Goal: Task Accomplishment & Management: Manage account settings

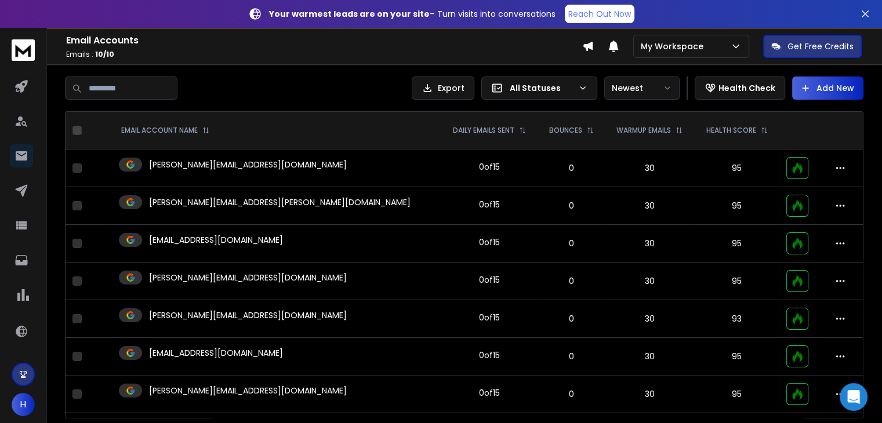
click at [708, 164] on td "95" at bounding box center [737, 169] width 85 height 38
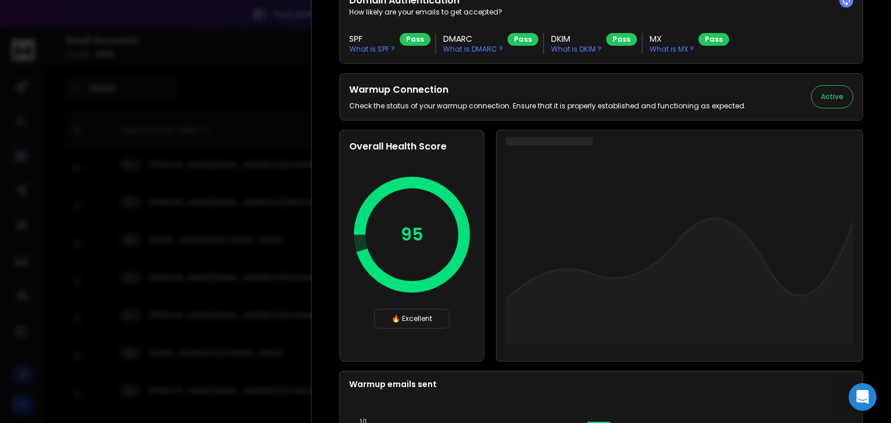
scroll to position [521, 0]
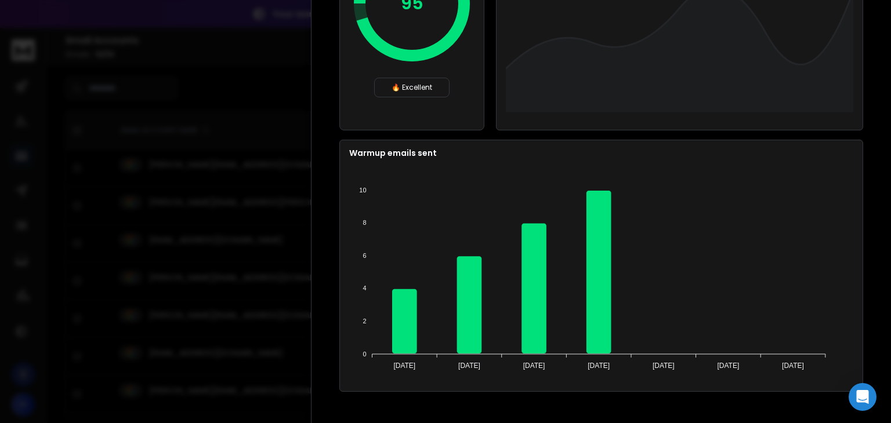
click at [274, 66] on div at bounding box center [445, 211] width 891 height 423
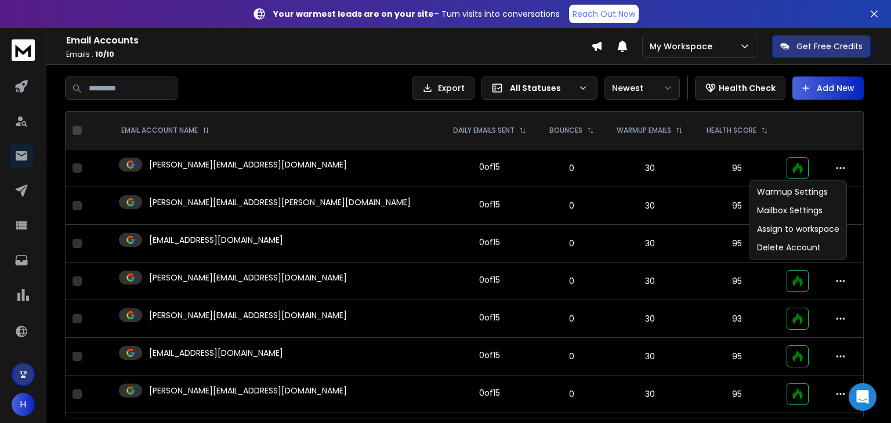
click at [835, 170] on icon at bounding box center [840, 168] width 10 height 10
click at [809, 193] on div "Warmup Settings" at bounding box center [798, 192] width 92 height 19
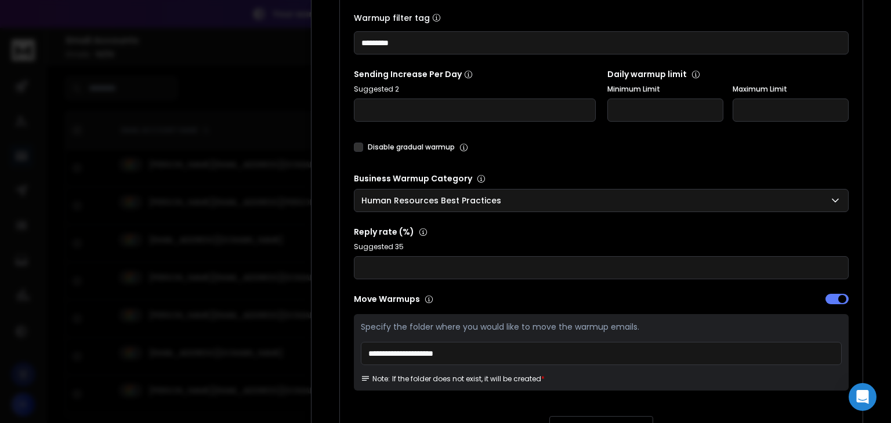
scroll to position [296, 0]
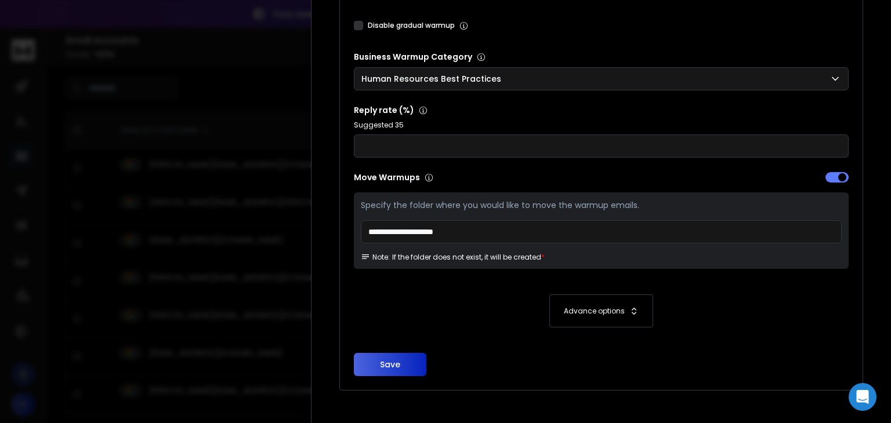
click at [573, 321] on div "Advance options" at bounding box center [601, 311] width 104 height 33
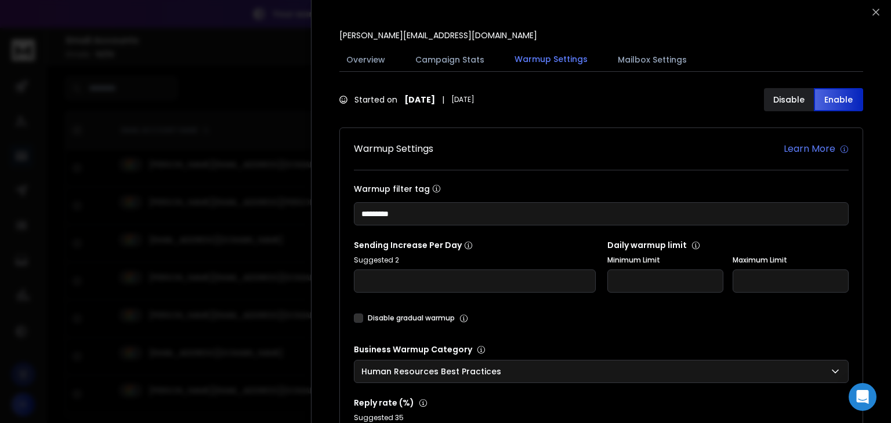
scroll to position [0, 0]
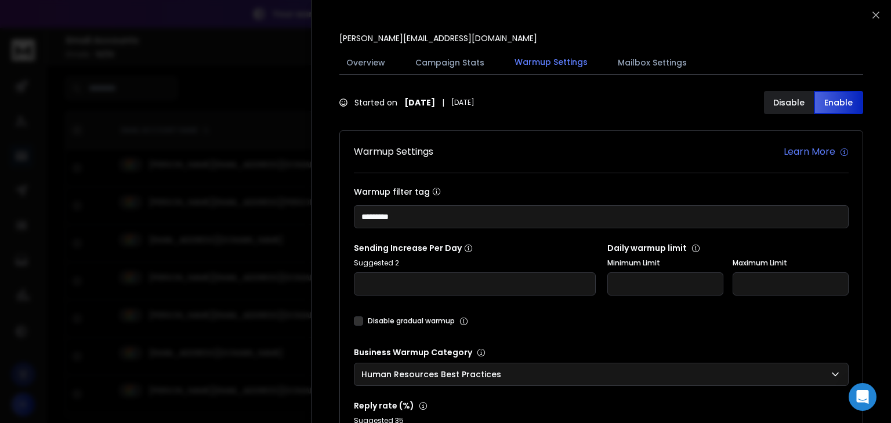
click at [467, 61] on button "Campaign Stats" at bounding box center [449, 63] width 83 height 26
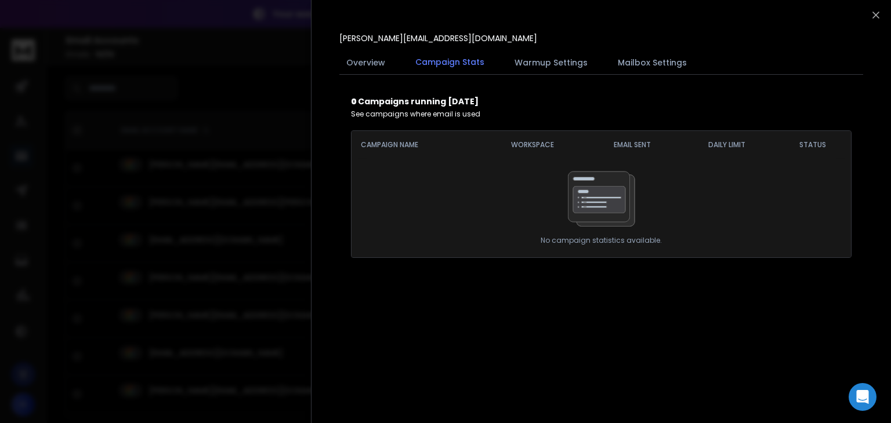
click at [357, 56] on button "Overview" at bounding box center [365, 63] width 53 height 26
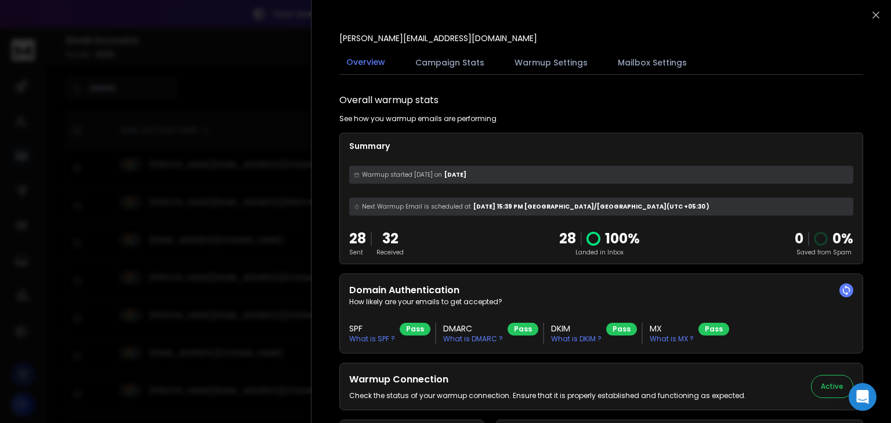
click at [553, 58] on button "Warmup Settings" at bounding box center [550, 63] width 87 height 26
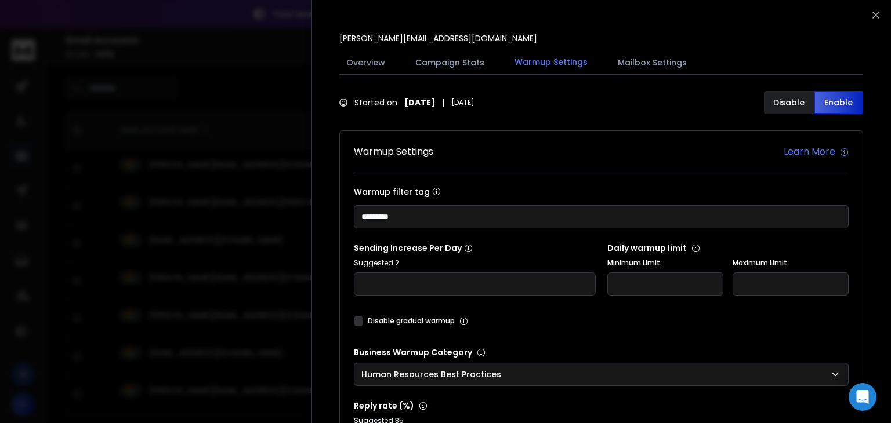
click at [462, 57] on button "Campaign Stats" at bounding box center [449, 63] width 83 height 26
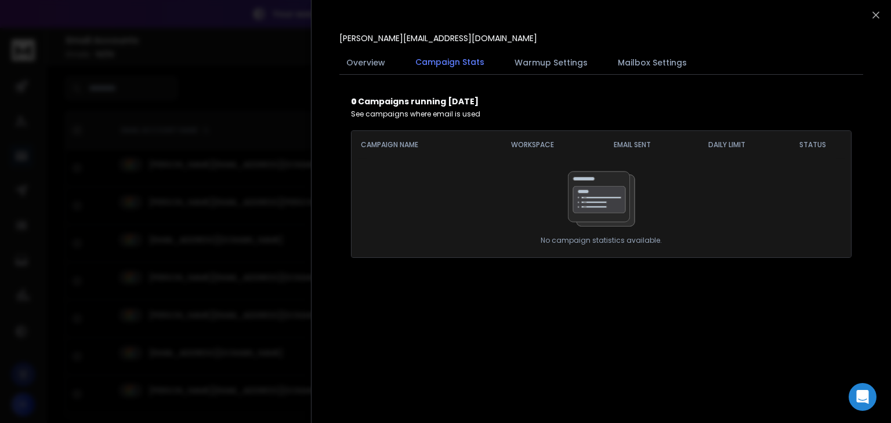
click at [582, 56] on button "Warmup Settings" at bounding box center [550, 63] width 87 height 26
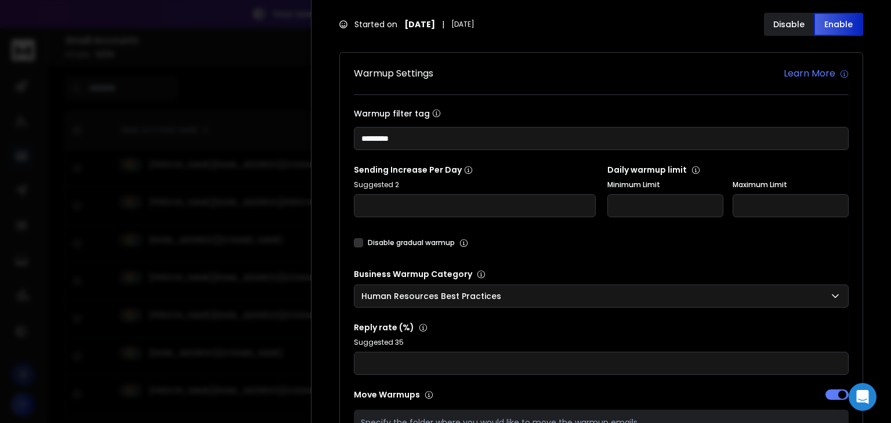
scroll to position [64, 0]
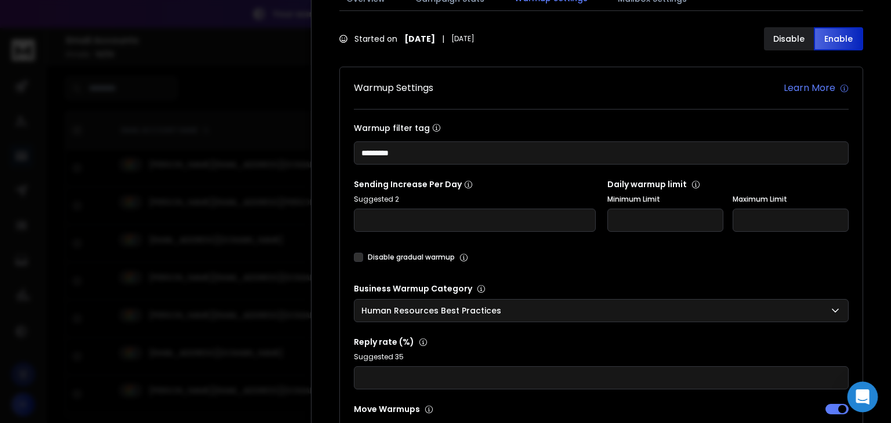
click at [865, 404] on div "Open Intercom Messenger" at bounding box center [862, 397] width 31 height 31
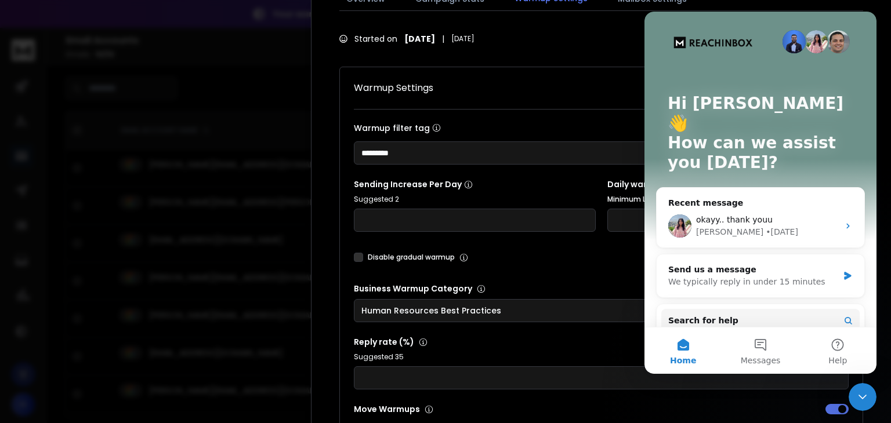
scroll to position [0, 0]
click at [746, 219] on div "okayy.. thank [PERSON_NAME] • [DATE]" at bounding box center [761, 226] width 208 height 43
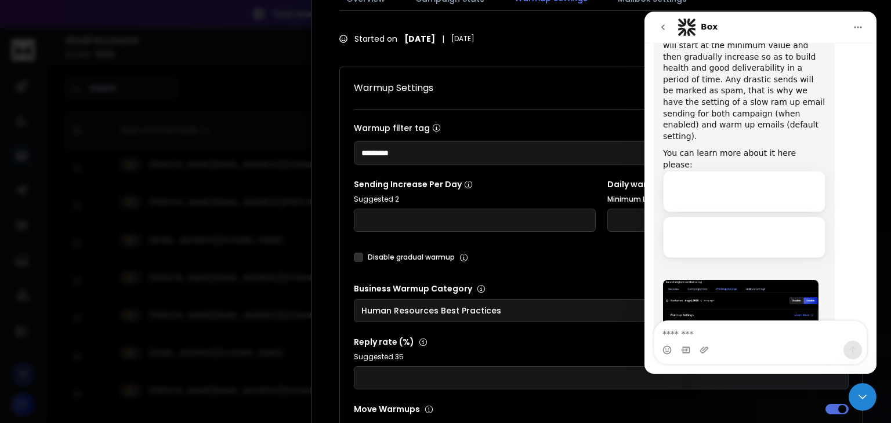
scroll to position [540, 0]
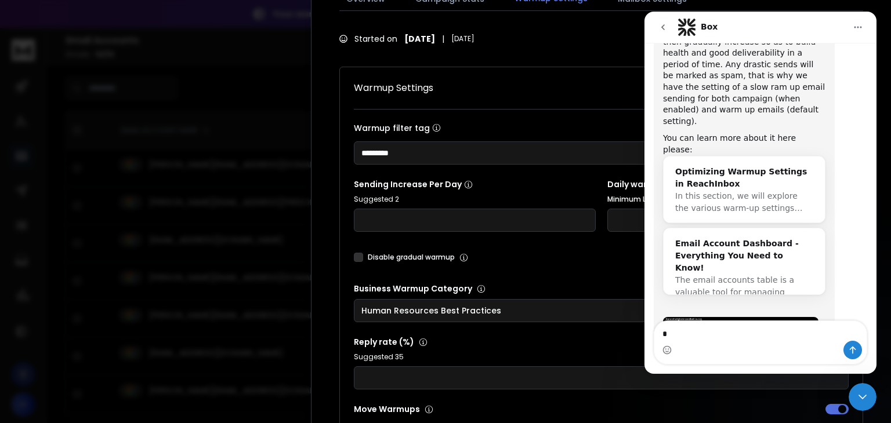
type textarea "**"
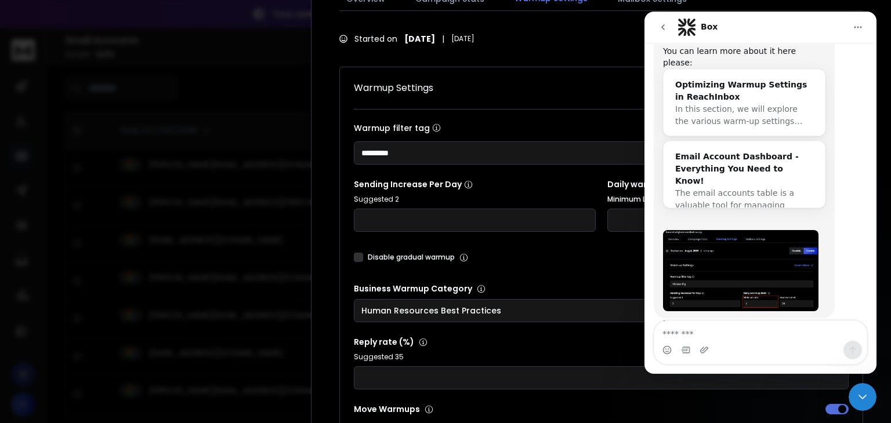
scroll to position [658, 0]
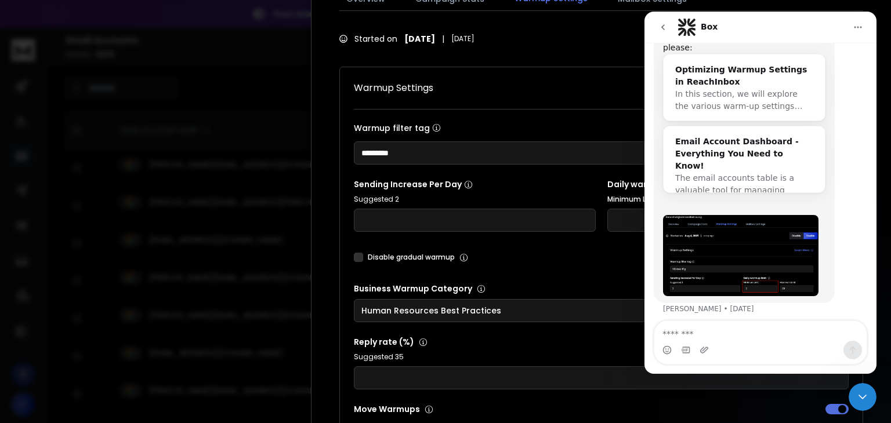
click at [662, 32] on button "go back" at bounding box center [663, 27] width 22 height 22
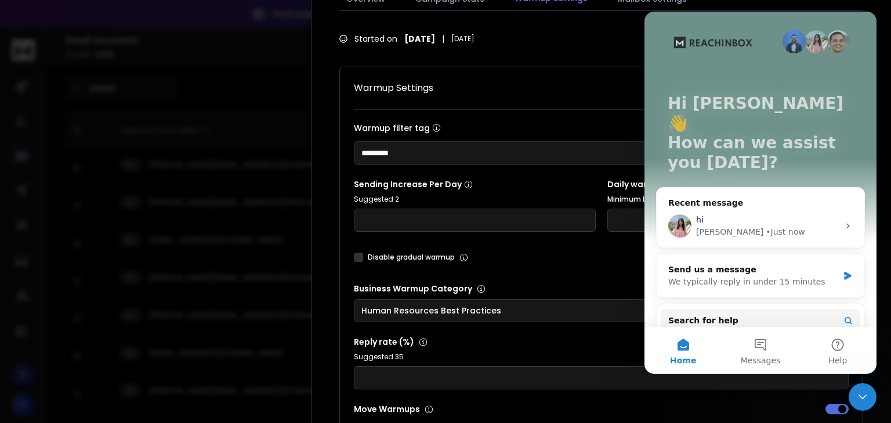
scroll to position [116, 0]
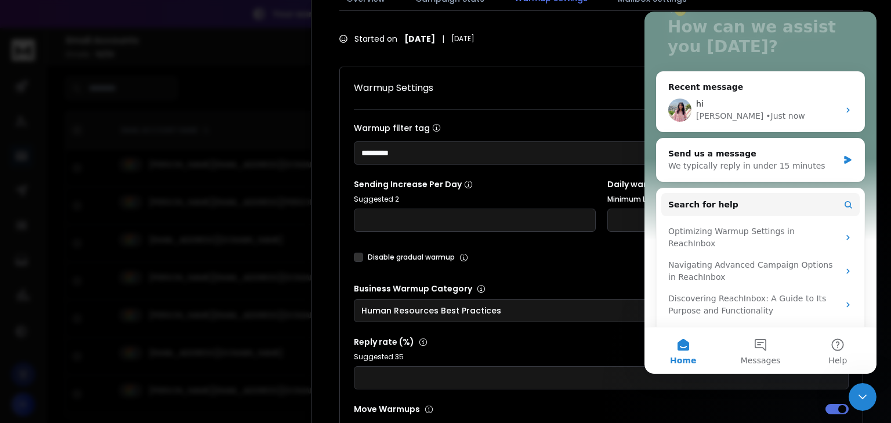
drag, startPoint x: 811, startPoint y: 8, endPoint x: 167, endPoint y: 38, distance: 644.5
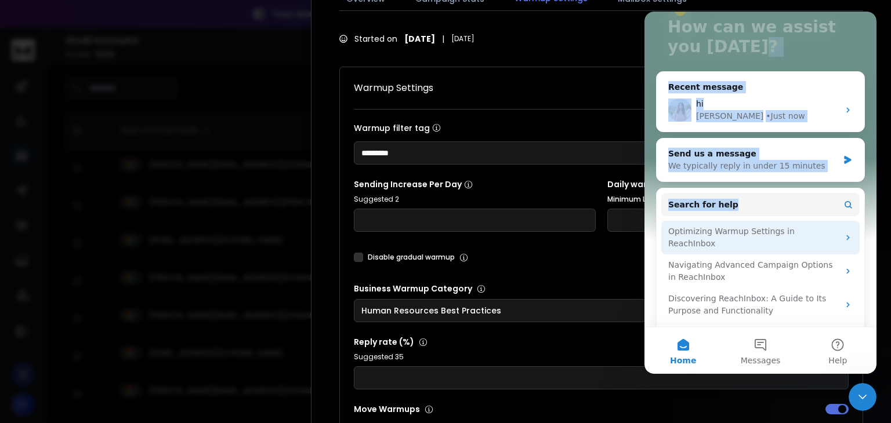
drag, startPoint x: 812, startPoint y: 35, endPoint x: 776, endPoint y: 201, distance: 170.3
click at [778, 175] on div "Hi [PERSON_NAME] 👋 How can we assist you [DATE]? Recent message hi [PERSON_NAME…" at bounding box center [760, 161] width 232 height 530
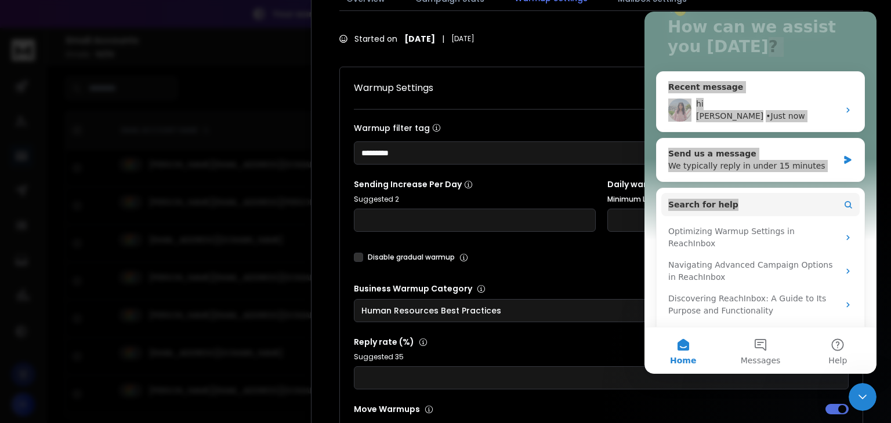
click at [858, 403] on icon "Close Intercom Messenger" at bounding box center [862, 397] width 14 height 14
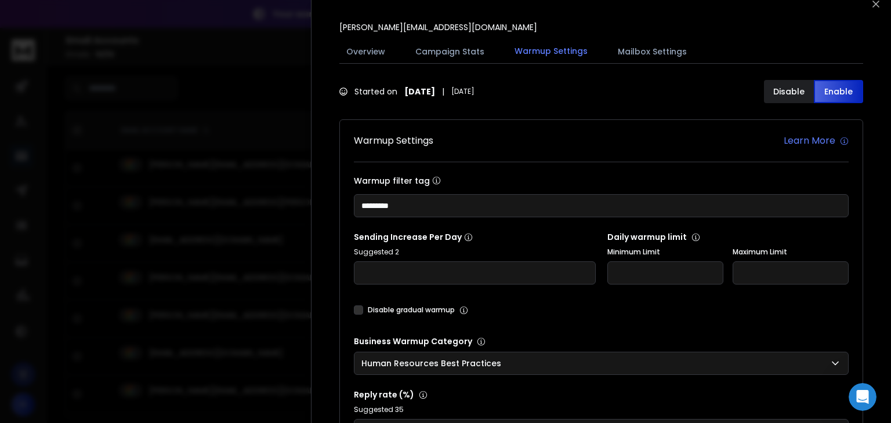
scroll to position [6, 0]
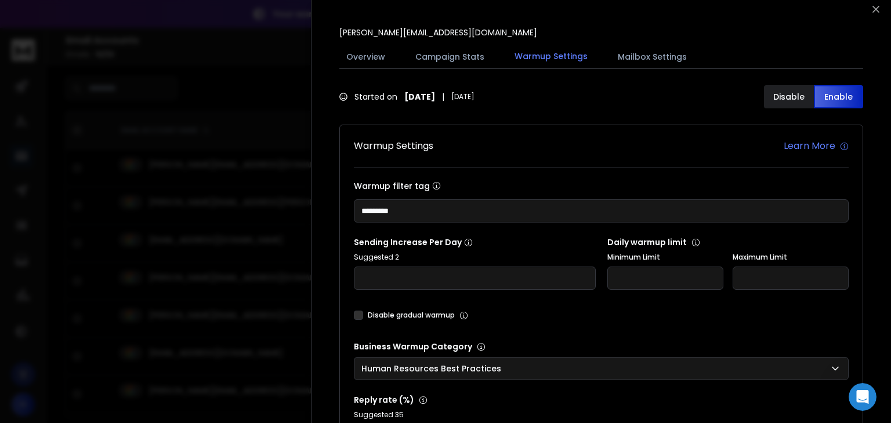
click at [777, 285] on input "**" at bounding box center [791, 278] width 116 height 23
type input "**"
click at [650, 276] on input "*" at bounding box center [665, 278] width 116 height 23
type input "*"
drag, startPoint x: 871, startPoint y: 391, endPoint x: 864, endPoint y: 385, distance: 9.8
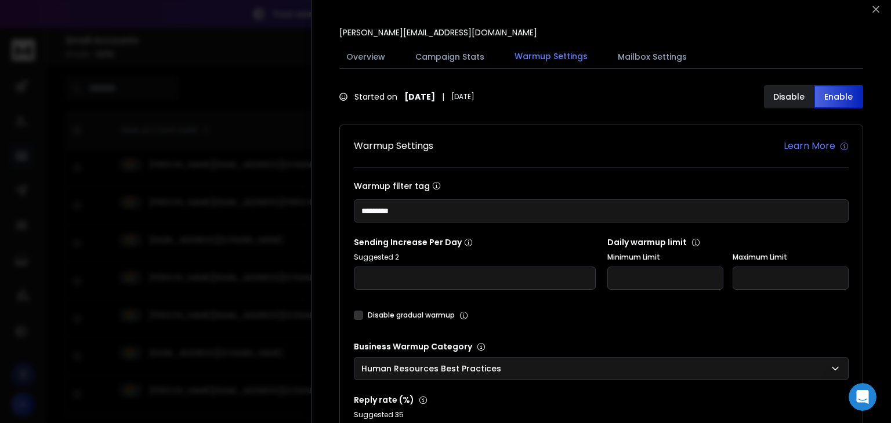
click at [870, 391] on div "Open Intercom Messenger" at bounding box center [862, 397] width 38 height 38
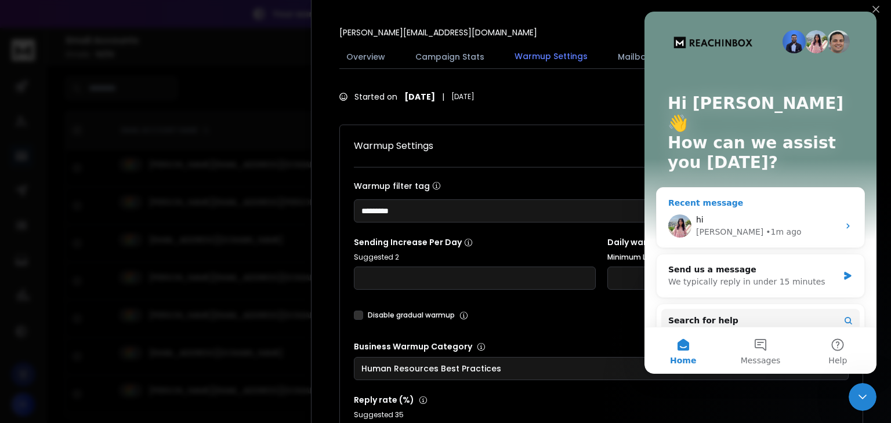
click at [762, 214] on div "hi" at bounding box center [767, 220] width 143 height 12
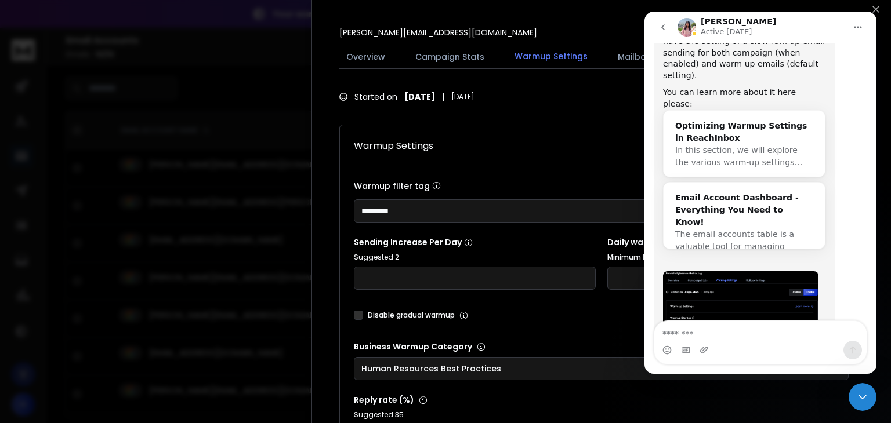
scroll to position [658, 0]
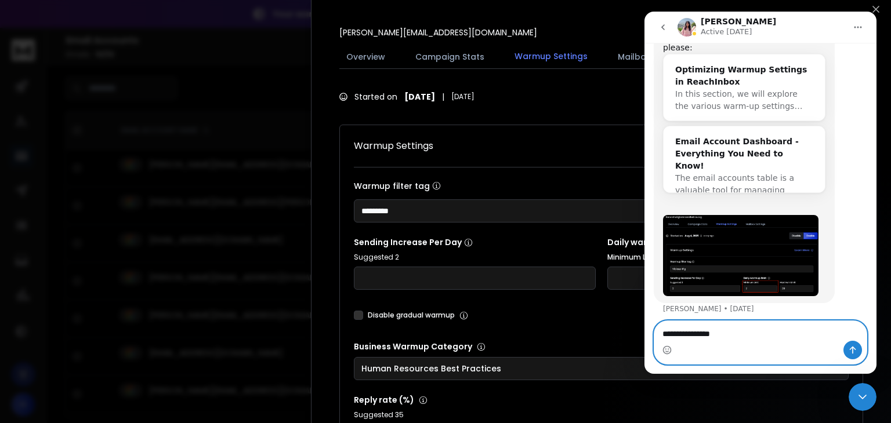
click at [739, 336] on textarea "**********" at bounding box center [760, 331] width 212 height 20
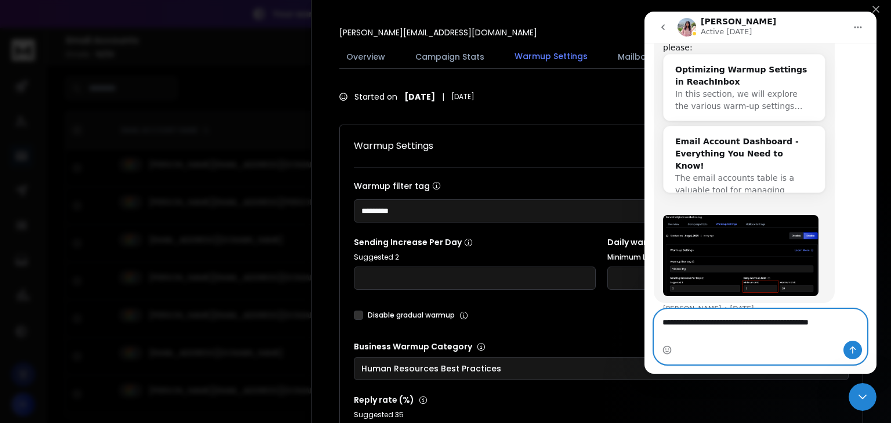
type textarea "**********"
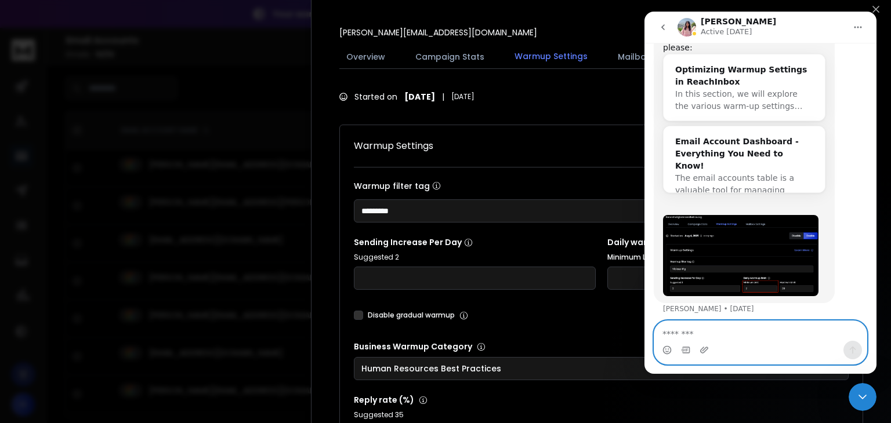
scroll to position [696, 0]
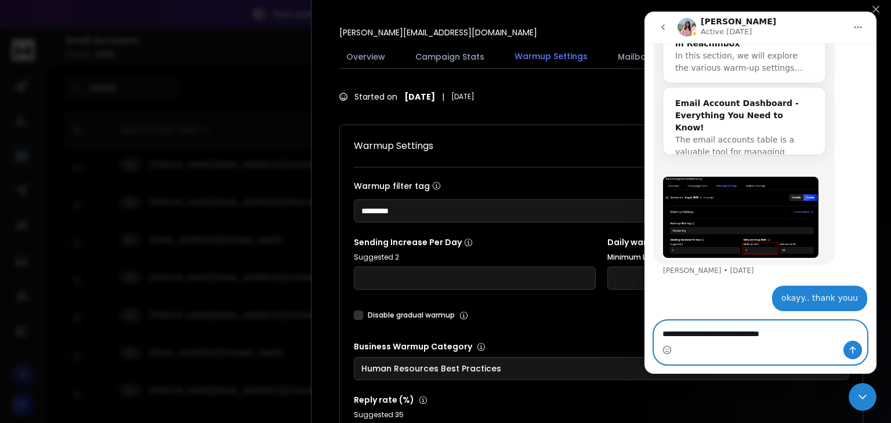
type textarea "**********"
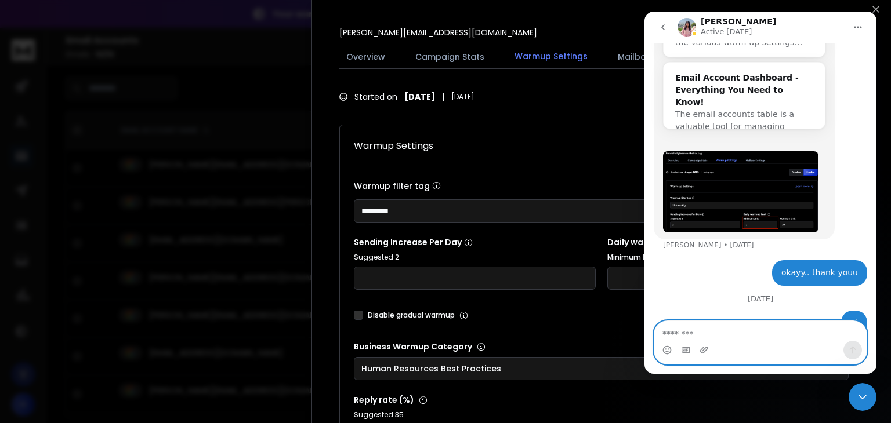
scroll to position [722, 0]
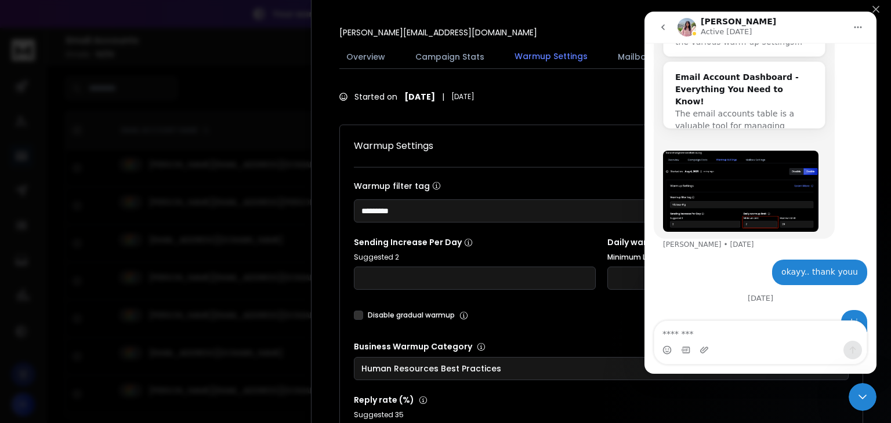
click at [793, 26] on div "[PERSON_NAME] Active [DATE]" at bounding box center [761, 27] width 168 height 20
drag, startPoint x: 844, startPoint y: 230, endPoint x: 866, endPoint y: 302, distance: 74.5
copy div "hi [PERSON_NAME] • 2m ago i want to keep my daily email warmups to 50 emails [P…"
click at [661, 28] on icon "go back" at bounding box center [662, 27] width 9 height 9
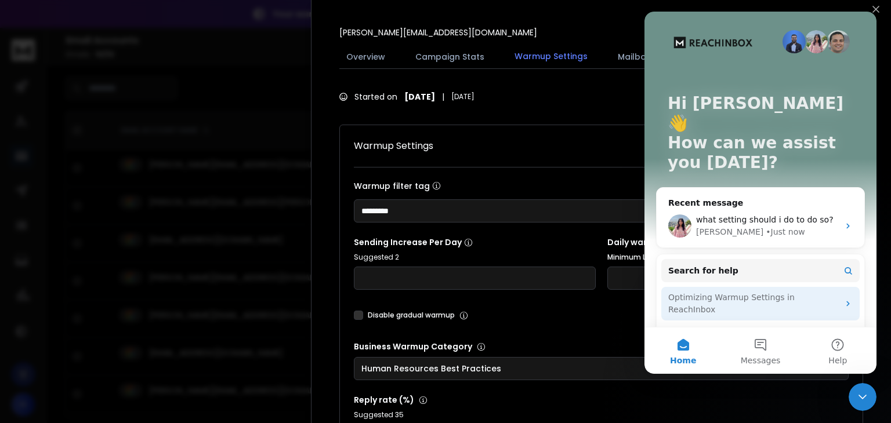
scroll to position [116, 0]
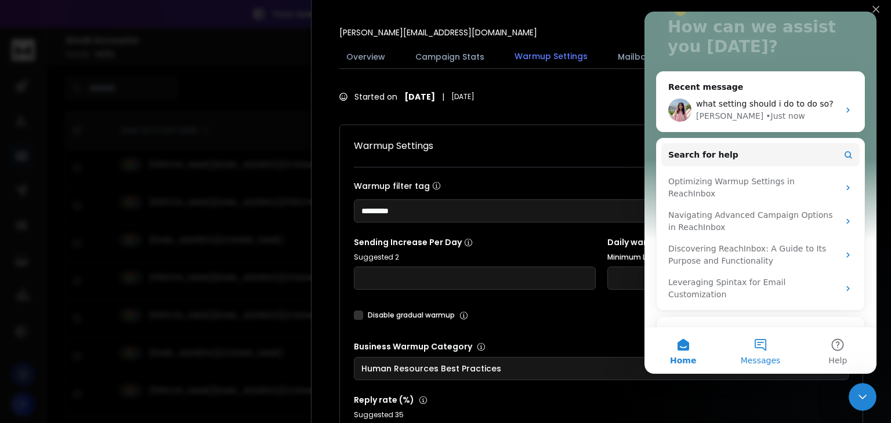
click at [762, 339] on button "Messages" at bounding box center [760, 351] width 77 height 46
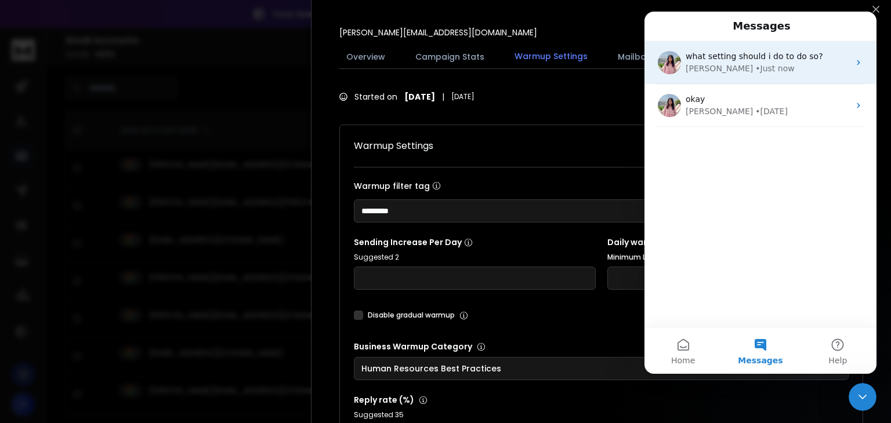
click at [818, 71] on div "[PERSON_NAME] • Just now" at bounding box center [768, 69] width 164 height 12
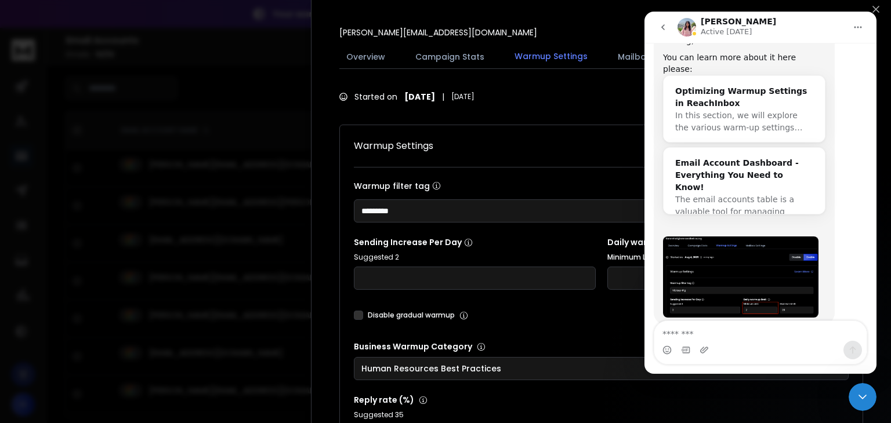
scroll to position [722, 0]
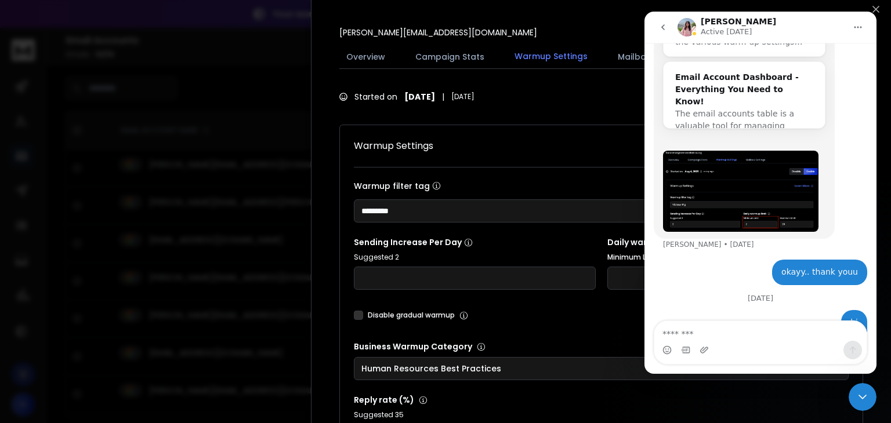
click at [657, 20] on button "go back" at bounding box center [663, 27] width 22 height 22
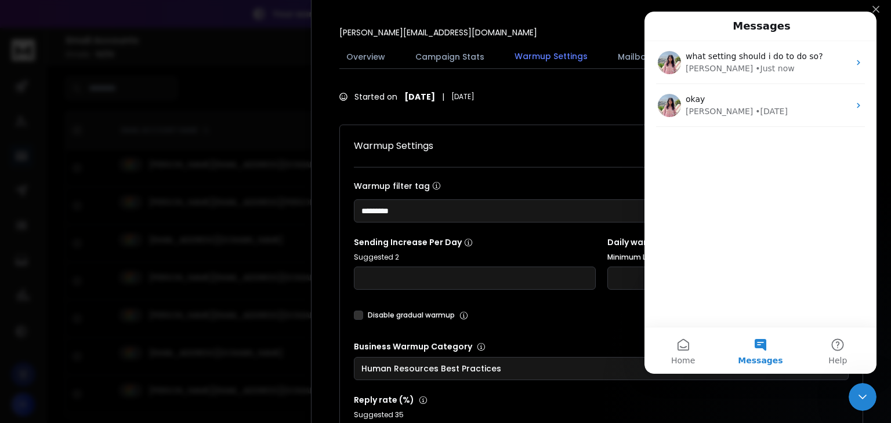
scroll to position [0, 0]
click at [666, 335] on button "Home" at bounding box center [682, 351] width 77 height 46
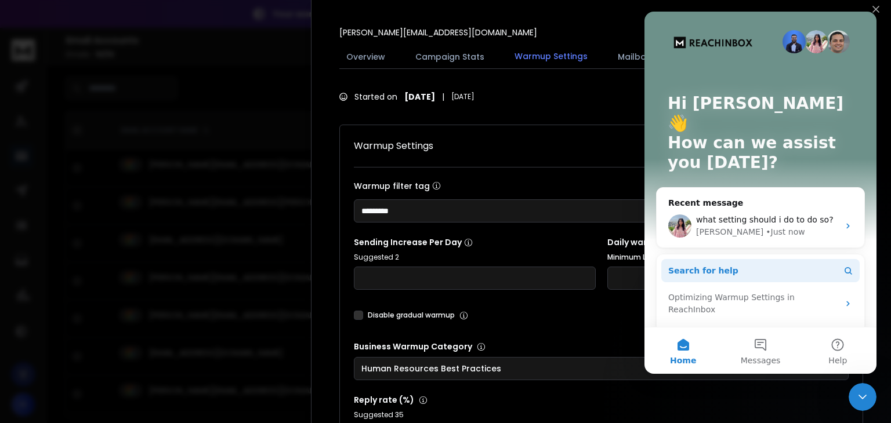
click at [843, 266] on icon "Intercom messenger" at bounding box center [847, 270] width 9 height 9
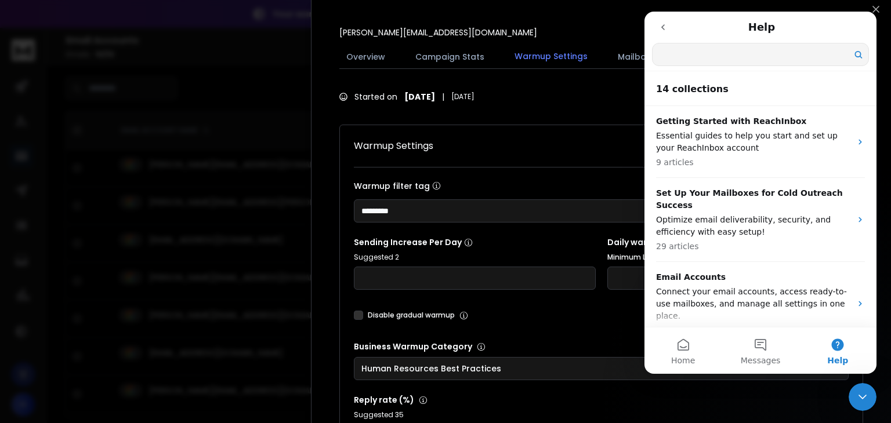
click at [840, 364] on span "Help" at bounding box center [837, 361] width 21 height 8
click at [776, 357] on span "Messages" at bounding box center [761, 361] width 40 height 8
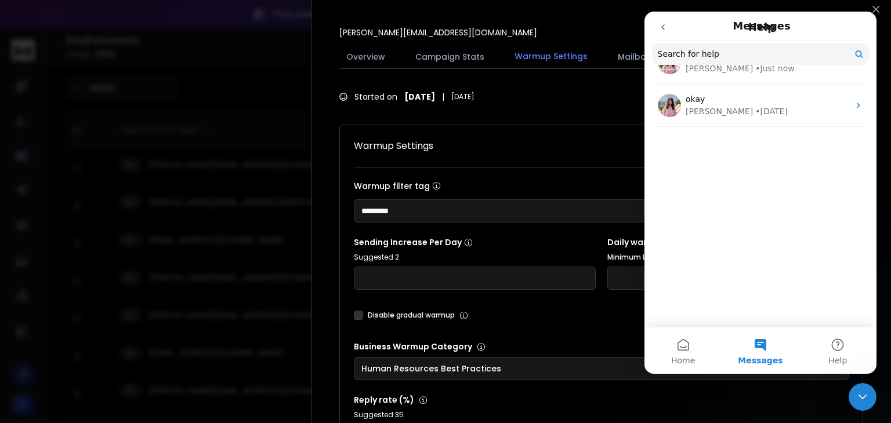
click at [776, 357] on span "Messages" at bounding box center [760, 361] width 45 height 8
click at [683, 342] on button "Home" at bounding box center [682, 351] width 77 height 46
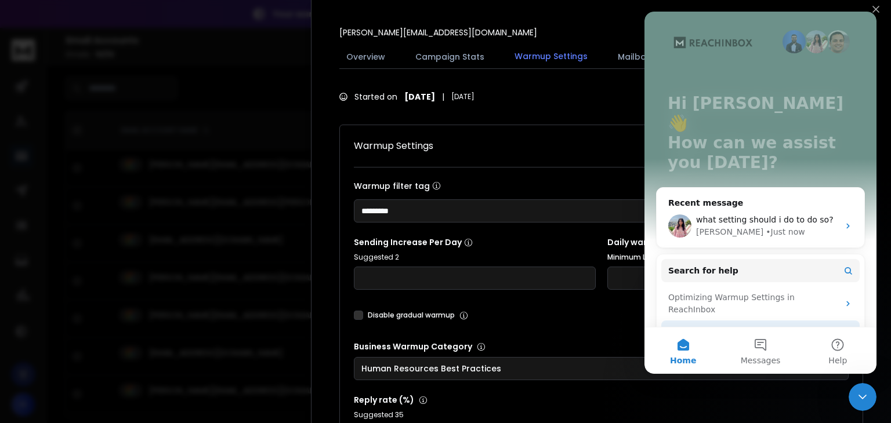
scroll to position [120, 0]
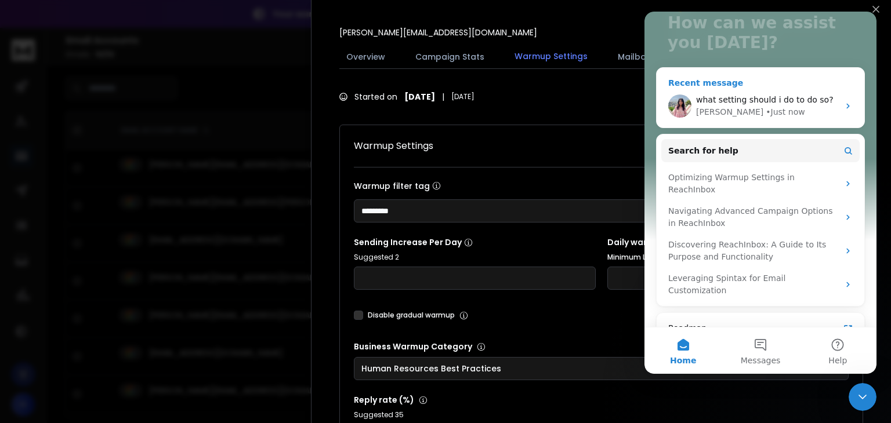
click at [799, 95] on span "what setting should i do to do so?" at bounding box center [764, 99] width 137 height 9
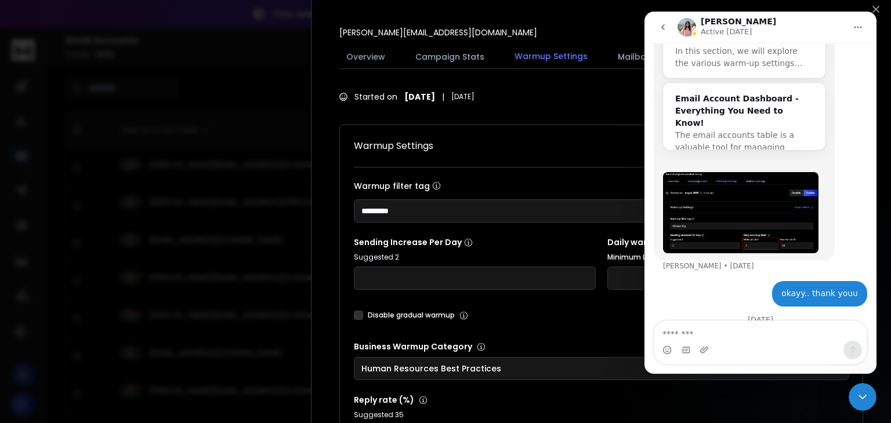
scroll to position [722, 0]
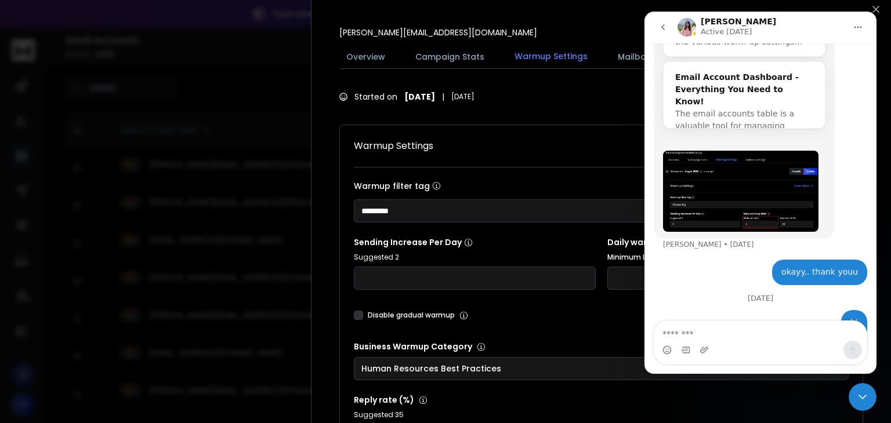
click at [856, 41] on nav "[PERSON_NAME] Active [DATE]" at bounding box center [760, 27] width 232 height 31
click at [856, 31] on icon "Home" at bounding box center [857, 27] width 9 height 9
click at [722, 310] on div "hi [PERSON_NAME] • 2m ago" at bounding box center [760, 323] width 213 height 27
click at [859, 402] on icon "Close Intercom Messenger" at bounding box center [862, 397] width 14 height 14
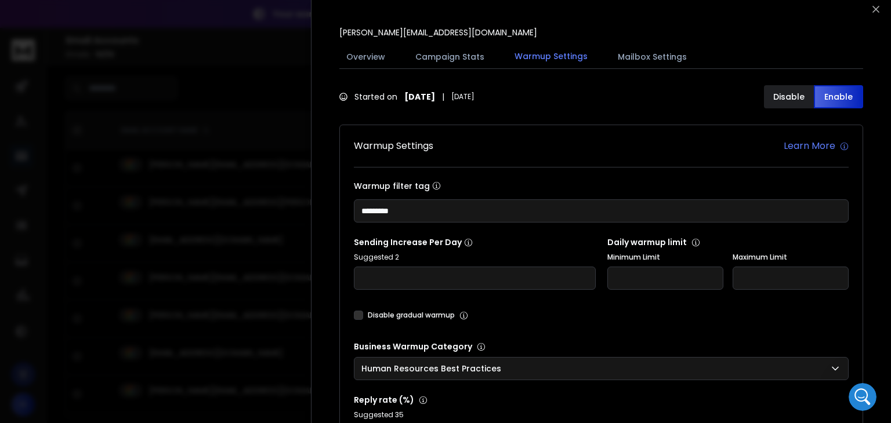
click at [686, 275] on input "*" at bounding box center [665, 278] width 116 height 23
type input "*"
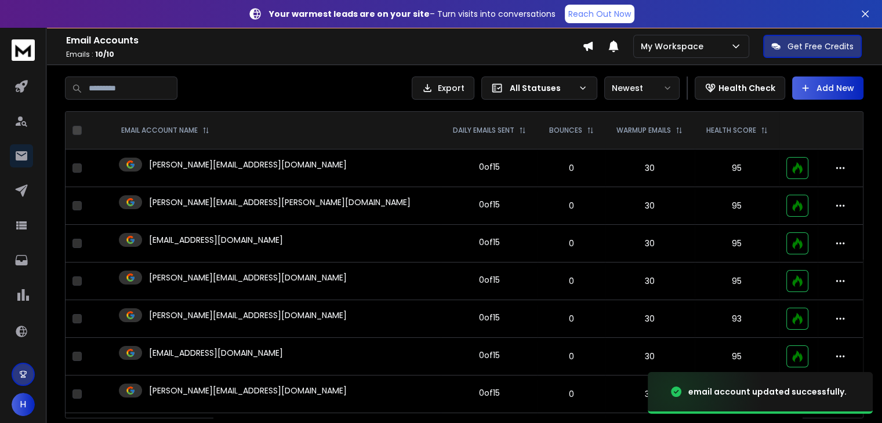
click at [835, 169] on icon at bounding box center [840, 168] width 10 height 10
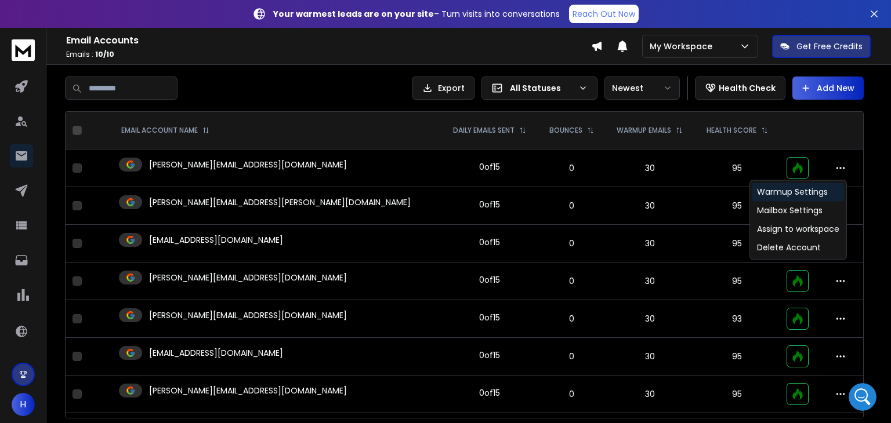
click at [809, 191] on div "Warmup Settings" at bounding box center [798, 192] width 92 height 19
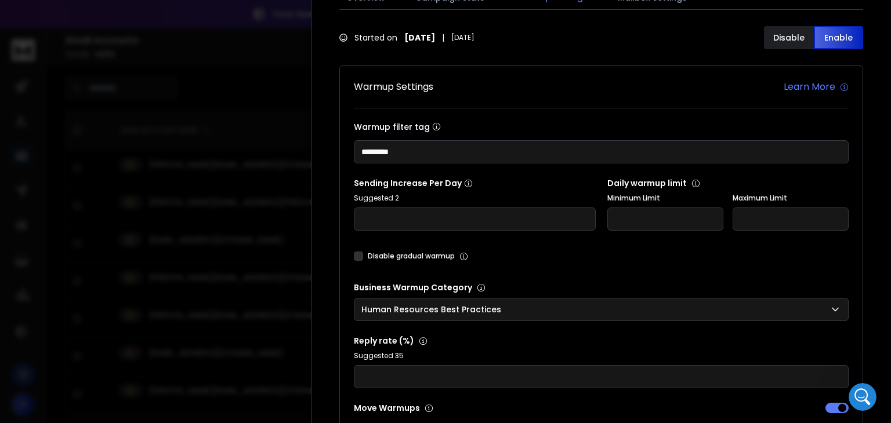
scroll to position [64, 0]
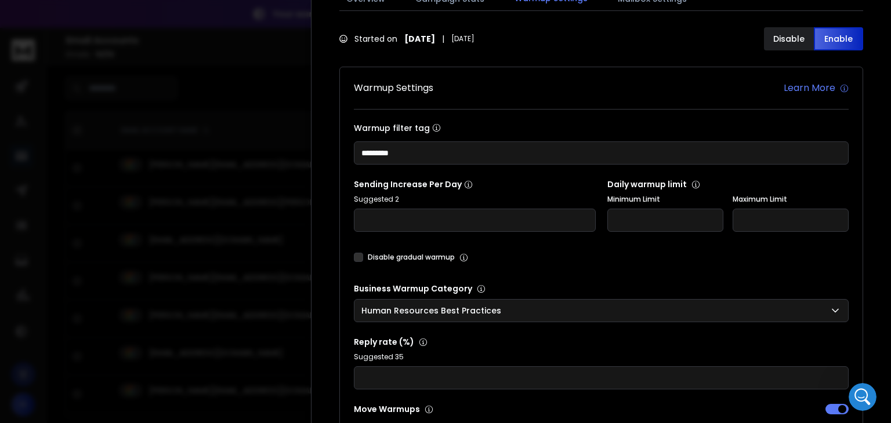
drag, startPoint x: 640, startPoint y: 218, endPoint x: 561, endPoint y: 225, distance: 79.8
click at [561, 225] on div "Sending Increase Per Day Suggested 2 * Daily warmup limit Minimum Limit ** Maxi…" at bounding box center [601, 205] width 495 height 53
click at [850, 400] on div "Open Intercom Messenger" at bounding box center [862, 397] width 38 height 38
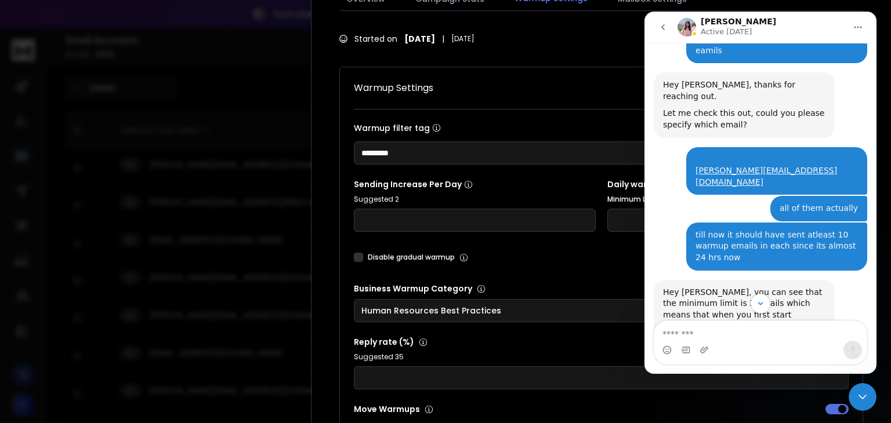
scroll to position [374, 0]
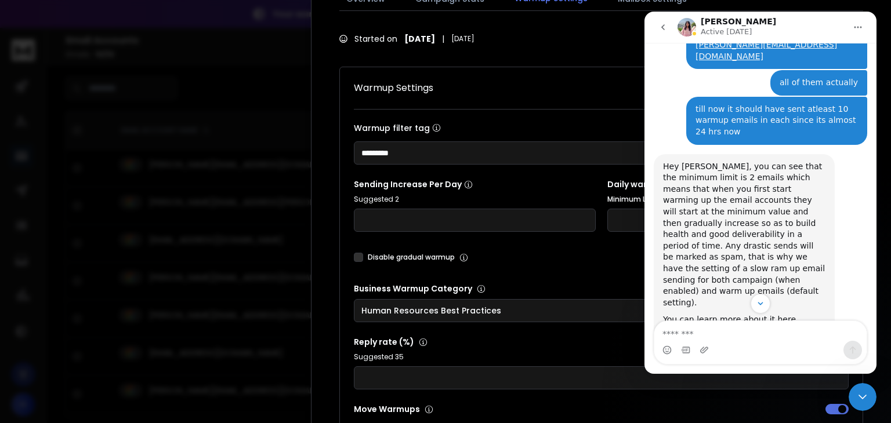
click at [754, 347] on div "Optimizing Warmup Settings in ReachInbox" at bounding box center [744, 359] width 138 height 24
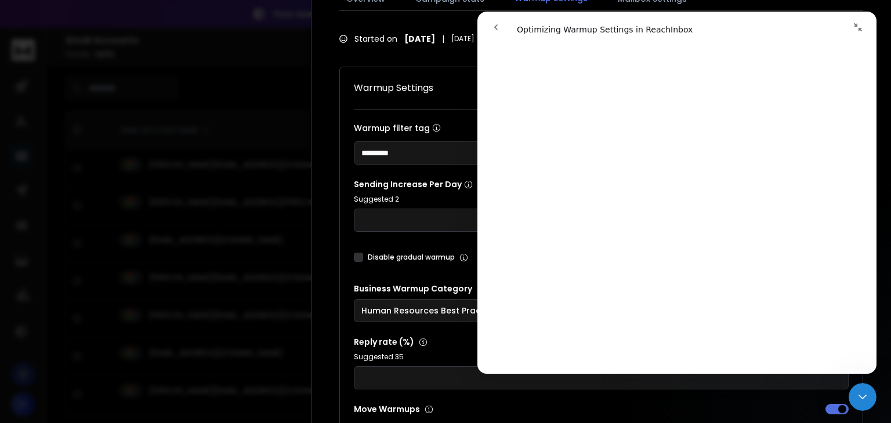
scroll to position [1392, 0]
click at [450, 69] on div "**********" at bounding box center [601, 345] width 524 height 556
click at [869, 395] on icon "Close Intercom Messenger" at bounding box center [862, 397] width 14 height 14
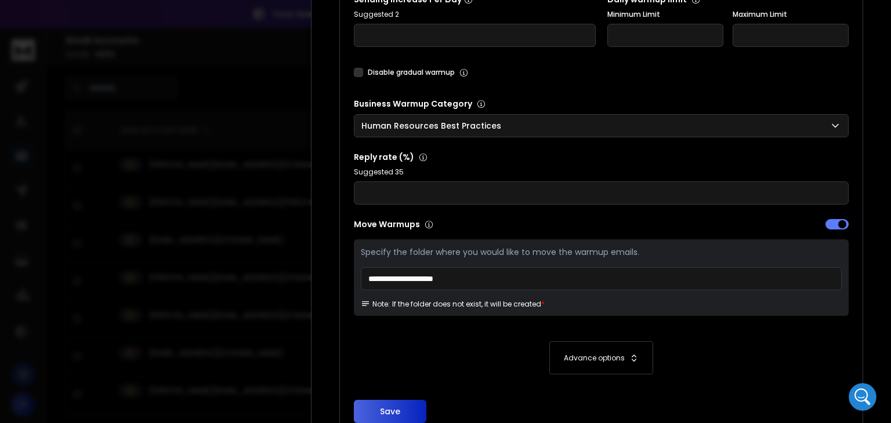
scroll to position [122, 0]
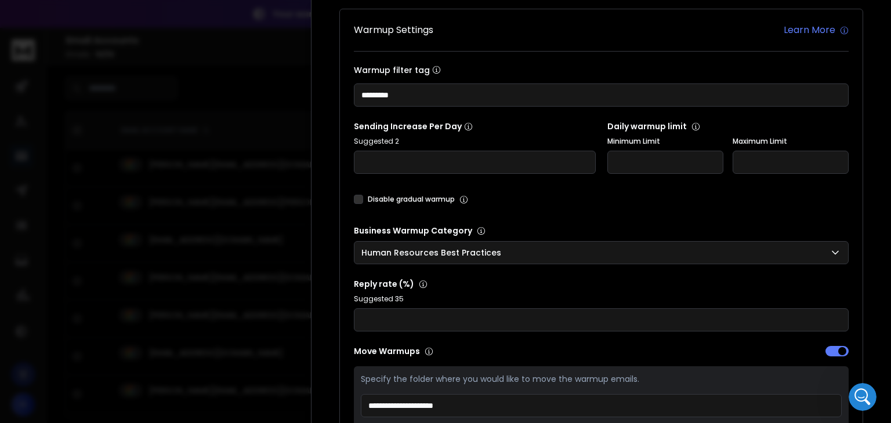
click at [666, 173] on form "**********" at bounding box center [601, 286] width 495 height 527
click at [644, 167] on input "**" at bounding box center [665, 162] width 116 height 23
type input "**"
click at [629, 234] on p "Business Warmup Category" at bounding box center [601, 231] width 495 height 12
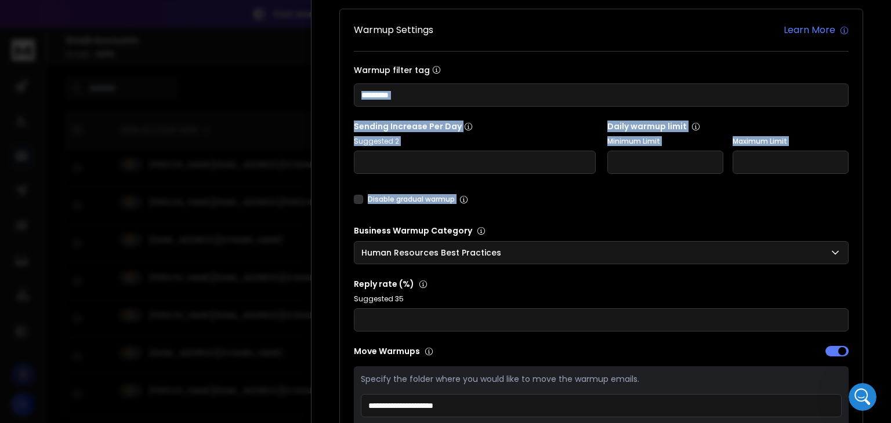
drag, startPoint x: 336, startPoint y: 102, endPoint x: 548, endPoint y: 210, distance: 237.1
click at [548, 210] on div "**********" at bounding box center [601, 237] width 552 height 691
click at [530, 172] on input "*" at bounding box center [475, 162] width 242 height 23
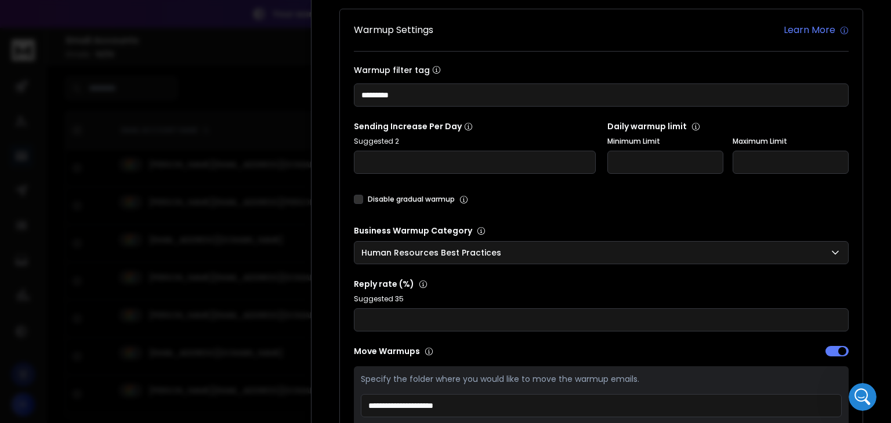
click at [680, 169] on input "**" at bounding box center [665, 162] width 116 height 23
click at [757, 170] on input "**" at bounding box center [791, 162] width 116 height 23
click at [377, 153] on input "*" at bounding box center [475, 162] width 242 height 23
click at [412, 140] on p "Suggested 2" at bounding box center [475, 141] width 242 height 9
click at [397, 140] on p "Suggested 2" at bounding box center [475, 141] width 242 height 9
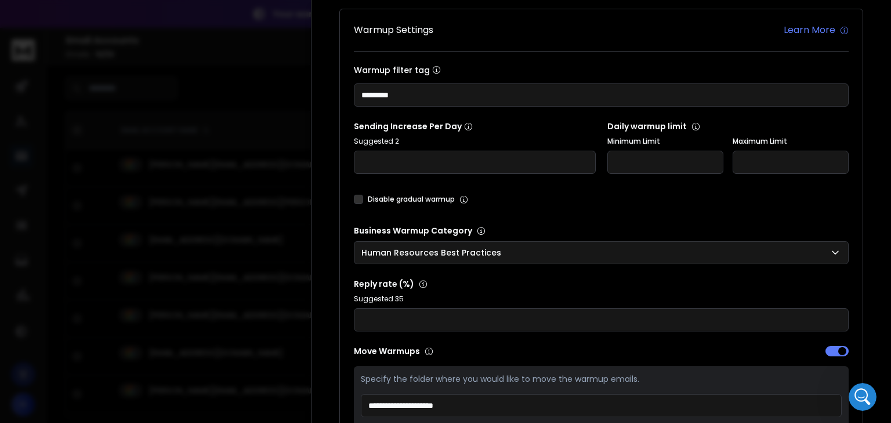
drag, startPoint x: 376, startPoint y: 166, endPoint x: 255, endPoint y: 167, distance: 121.2
click at [256, 167] on body "Your warmest leads are on your site – Turn visits into conversations Reach Out …" at bounding box center [441, 211] width 882 height 423
type input "*"
click at [701, 128] on p "Daily warmup limit" at bounding box center [728, 127] width 242 height 12
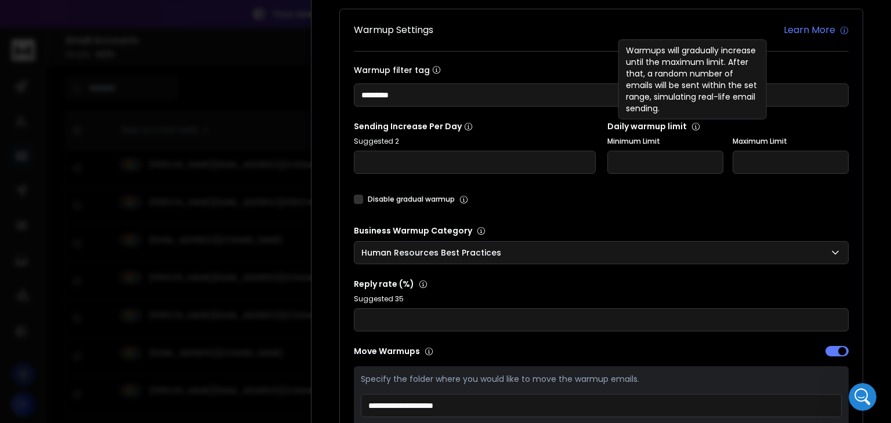
click at [695, 126] on icon at bounding box center [695, 126] width 9 height 9
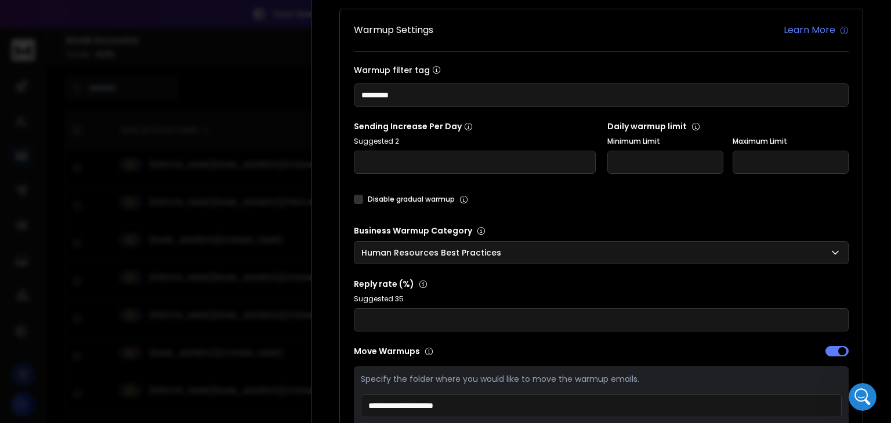
drag, startPoint x: 647, startPoint y: 161, endPoint x: 427, endPoint y: 162, distance: 220.4
click at [434, 162] on div "Sending Increase Per Day Suggested 2 * Daily warmup limit Minimum Limit ** Maxi…" at bounding box center [601, 147] width 495 height 53
type input "**"
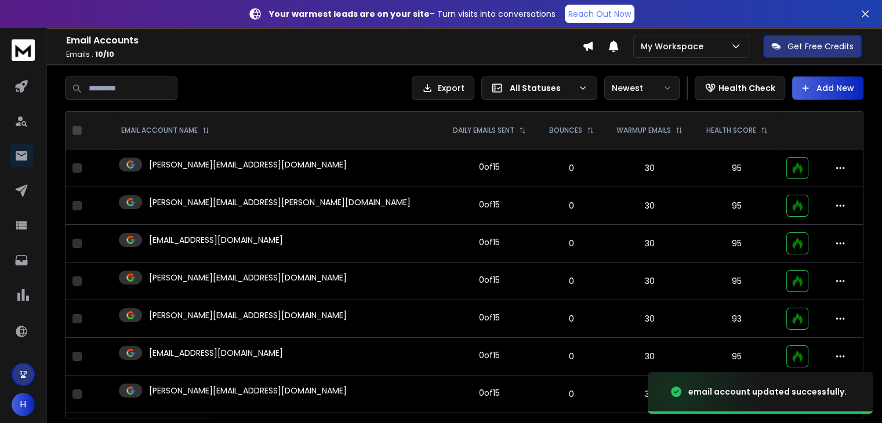
click at [835, 163] on icon at bounding box center [840, 168] width 10 height 10
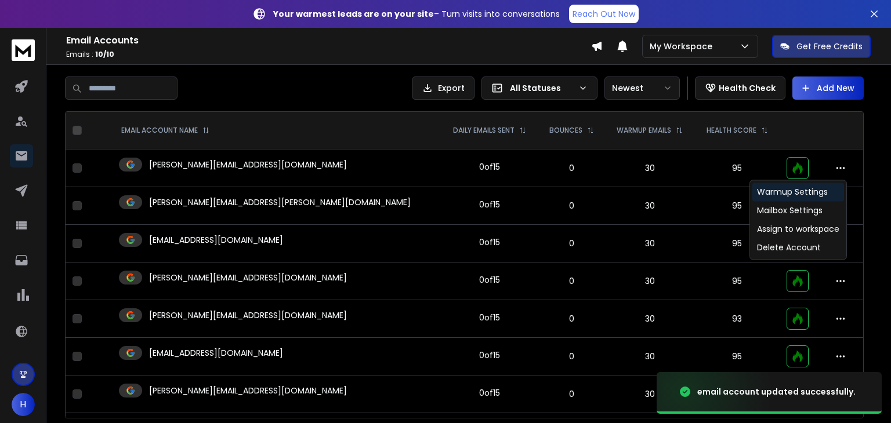
click at [815, 187] on div "Warmup Settings" at bounding box center [798, 192] width 92 height 19
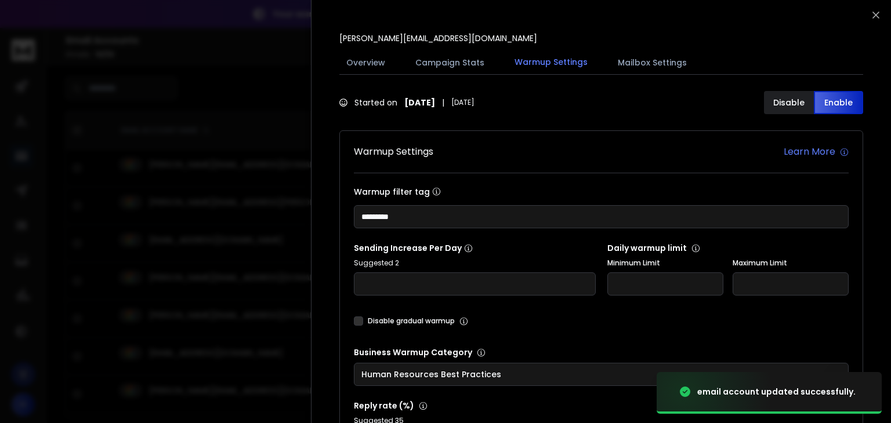
click at [637, 285] on input "**" at bounding box center [665, 284] width 116 height 23
click at [875, 13] on icon "button" at bounding box center [876, 15] width 6 height 6
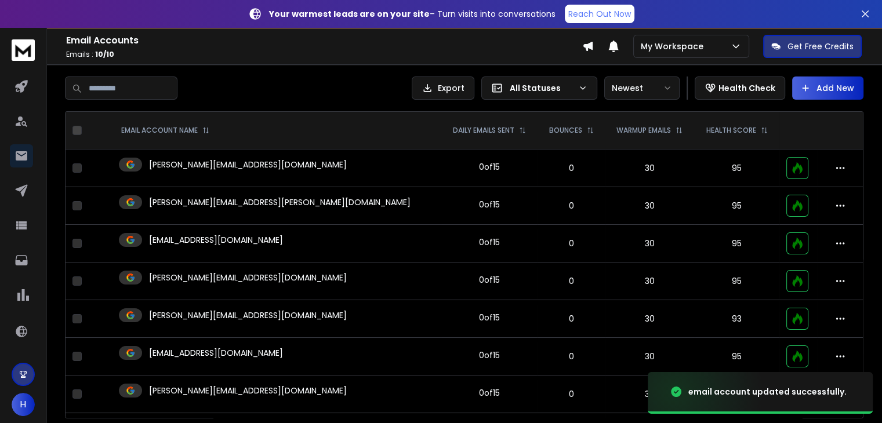
click at [832, 198] on button at bounding box center [840, 206] width 31 height 20
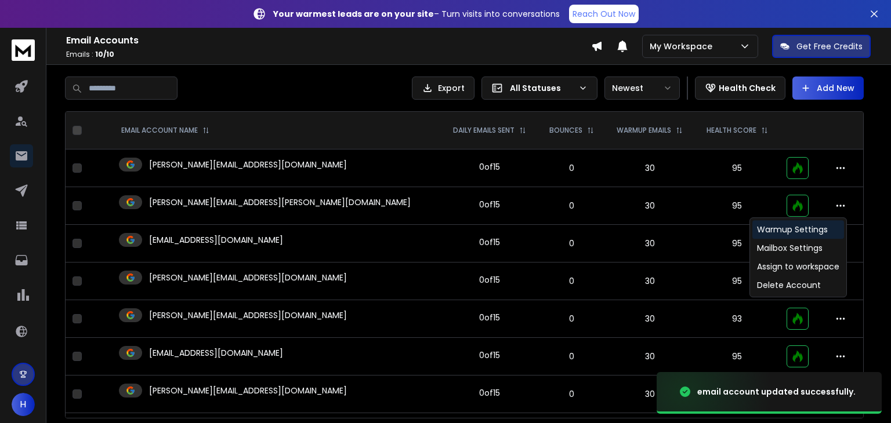
click at [796, 223] on div "Warmup Settings" at bounding box center [798, 229] width 92 height 19
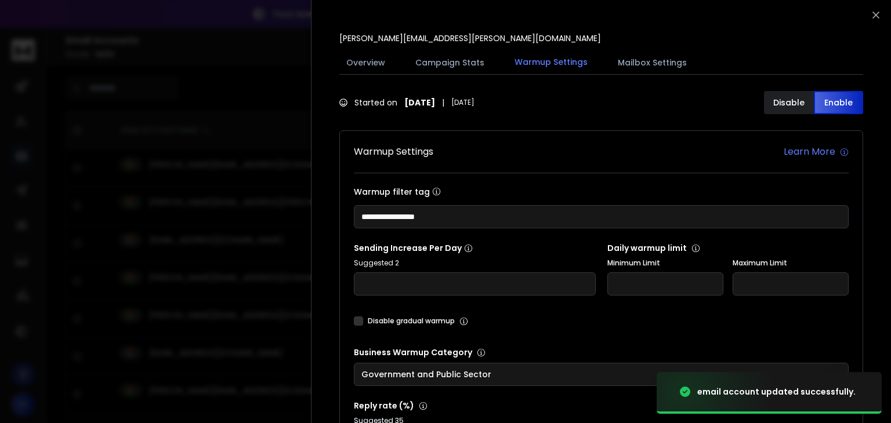
click at [670, 282] on input "*" at bounding box center [665, 284] width 116 height 23
click at [613, 282] on input "*" at bounding box center [665, 284] width 116 height 23
type input "**"
click at [751, 284] on input "**" at bounding box center [791, 284] width 116 height 23
type input "**"
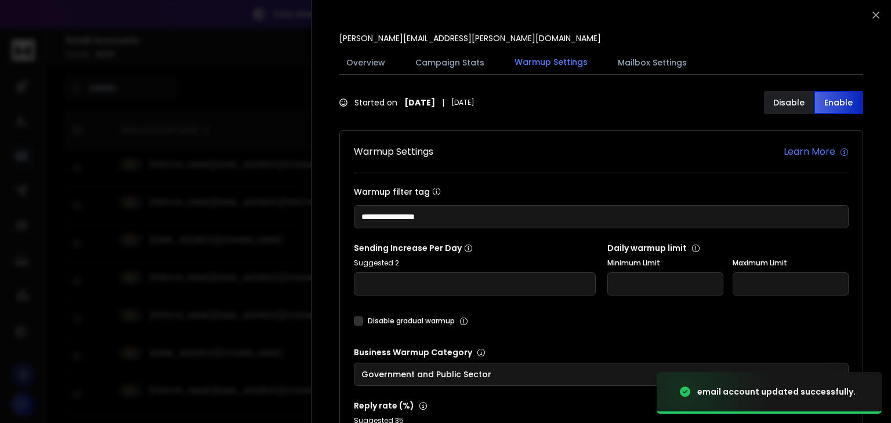
click at [511, 277] on input "*" at bounding box center [475, 284] width 242 height 23
type input "*"
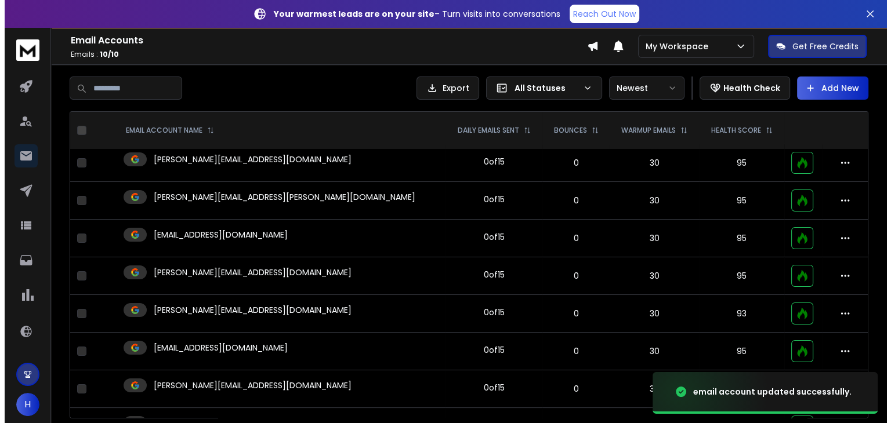
scroll to position [0, 0]
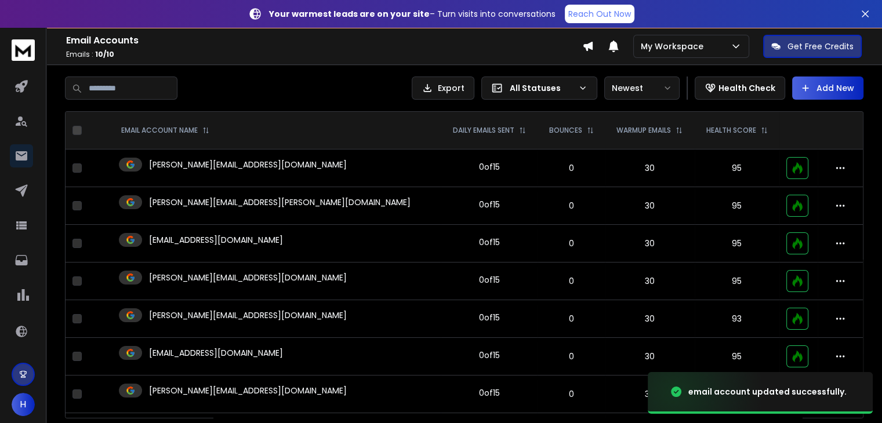
click at [841, 248] on button at bounding box center [840, 244] width 31 height 20
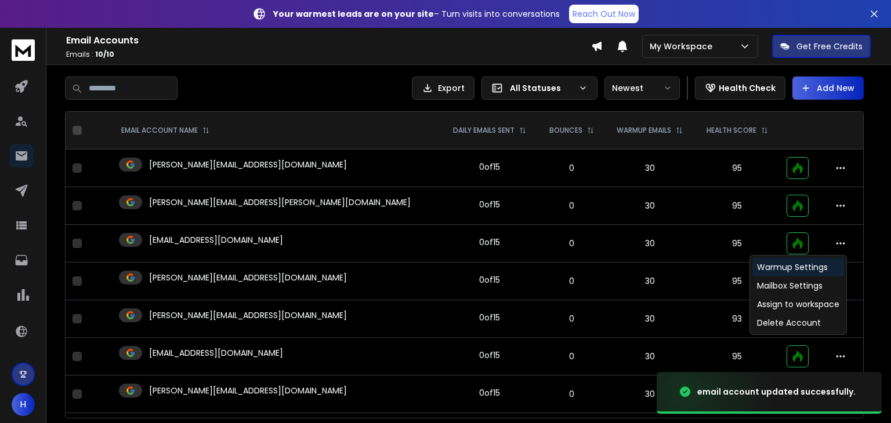
click at [792, 274] on div "Warmup Settings" at bounding box center [798, 267] width 92 height 19
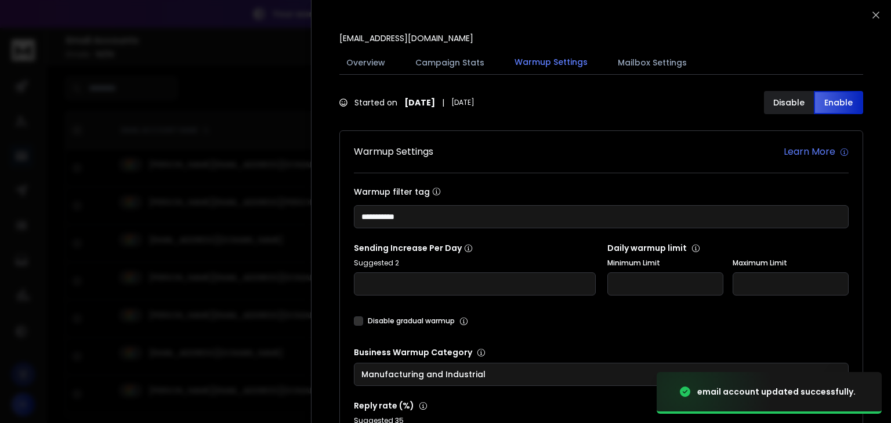
click at [616, 282] on input "*" at bounding box center [665, 284] width 116 height 23
type input "**"
click at [522, 285] on input "*" at bounding box center [475, 284] width 242 height 23
type input "*"
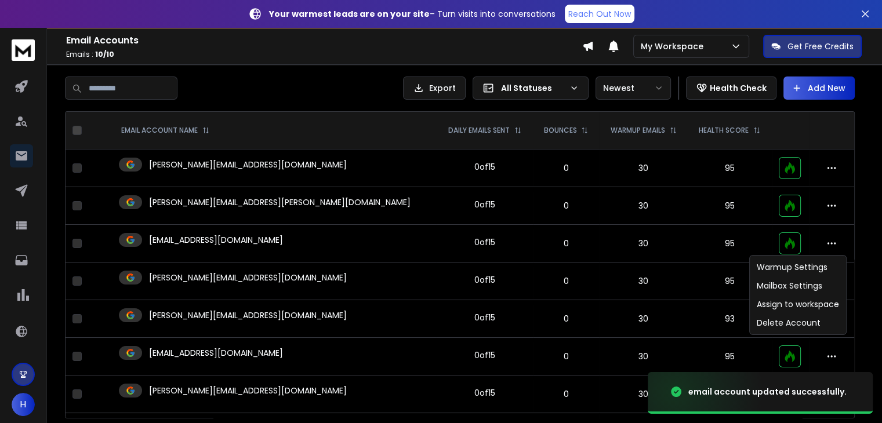
click at [824, 249] on button at bounding box center [831, 244] width 31 height 20
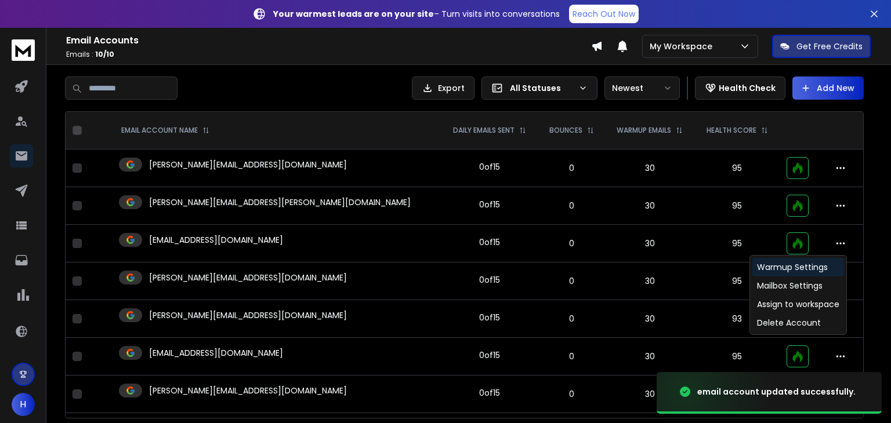
click at [810, 275] on div "Warmup Settings" at bounding box center [798, 267] width 92 height 19
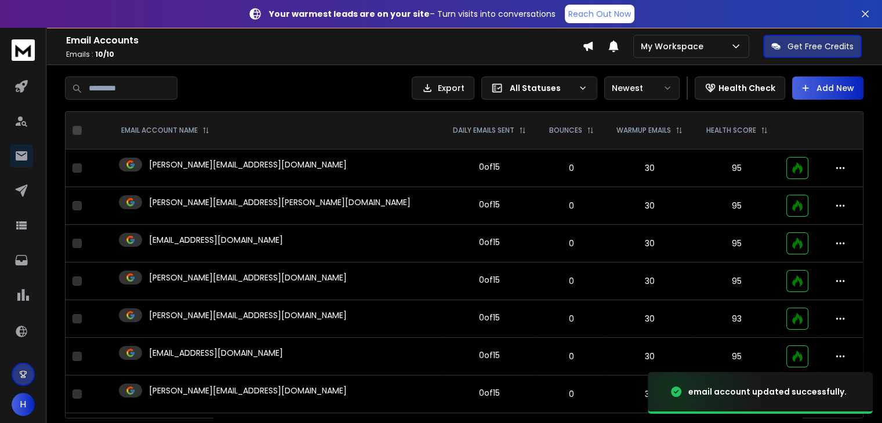
click at [835, 277] on icon at bounding box center [840, 281] width 10 height 10
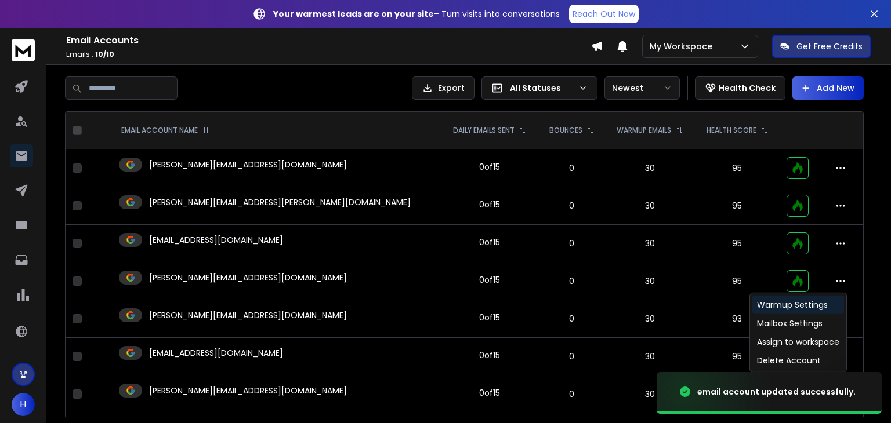
click at [817, 297] on div "Warmup Settings" at bounding box center [798, 305] width 92 height 19
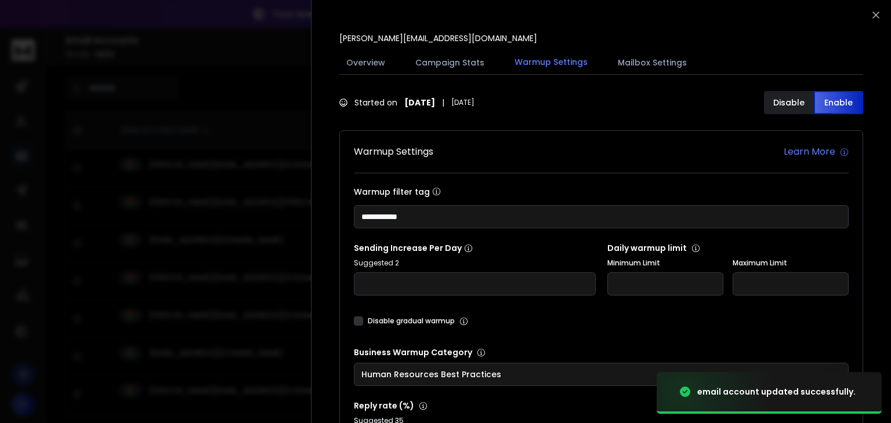
click at [646, 284] on input "*" at bounding box center [665, 284] width 116 height 23
type input "*"
click at [416, 289] on input "*" at bounding box center [475, 284] width 242 height 23
type input "*"
type input "**"
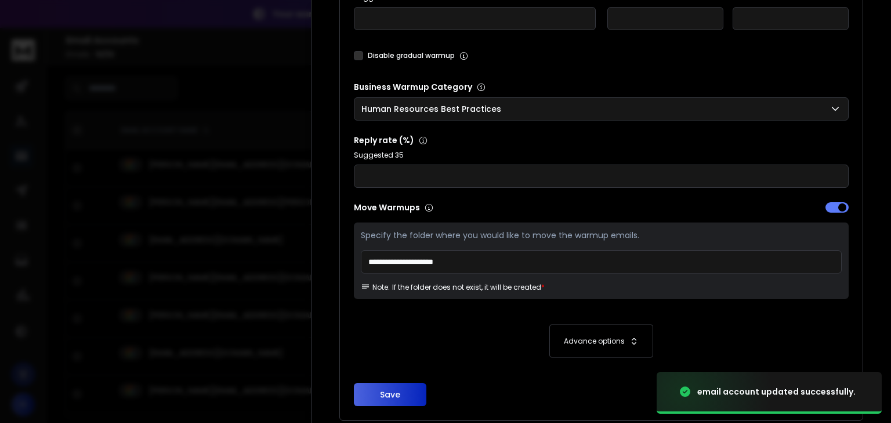
scroll to position [296, 0]
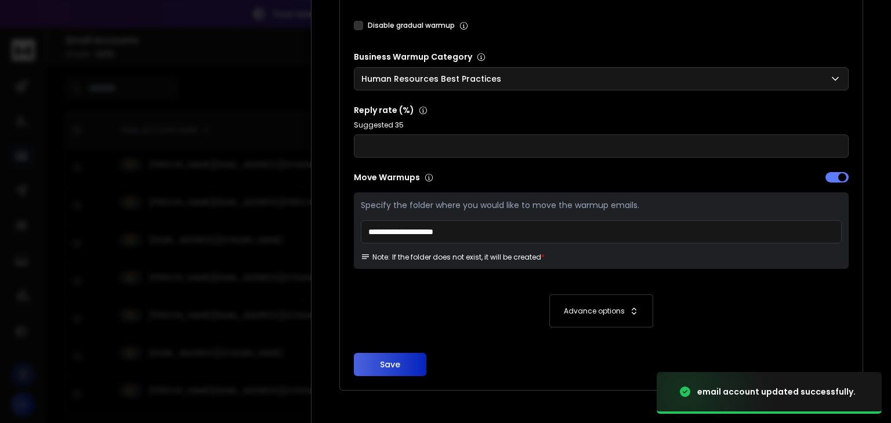
type input "**"
click at [354, 353] on button "Save" at bounding box center [390, 364] width 72 height 23
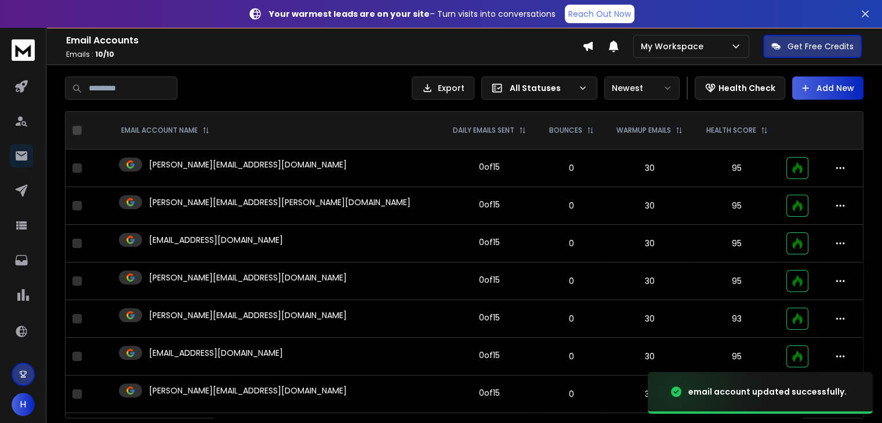
click at [835, 320] on icon at bounding box center [840, 319] width 10 height 10
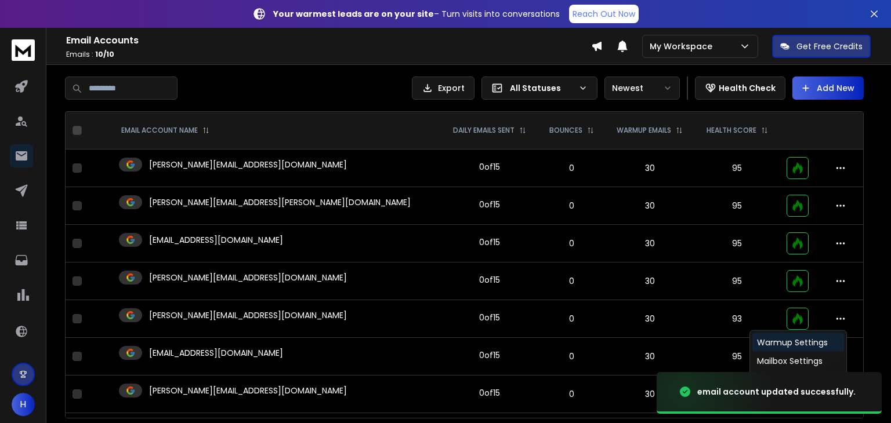
click at [810, 345] on div "Warmup Settings" at bounding box center [798, 342] width 92 height 19
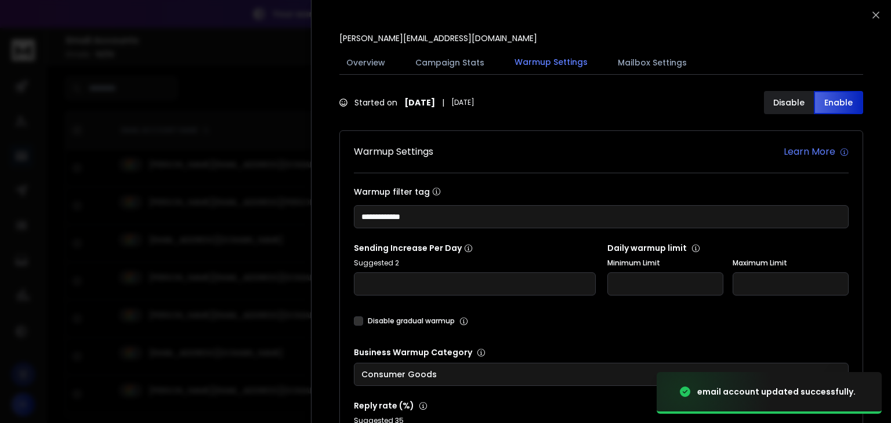
click at [416, 273] on input "*" at bounding box center [475, 284] width 242 height 23
type input "*"
type input "**"
type button "on"
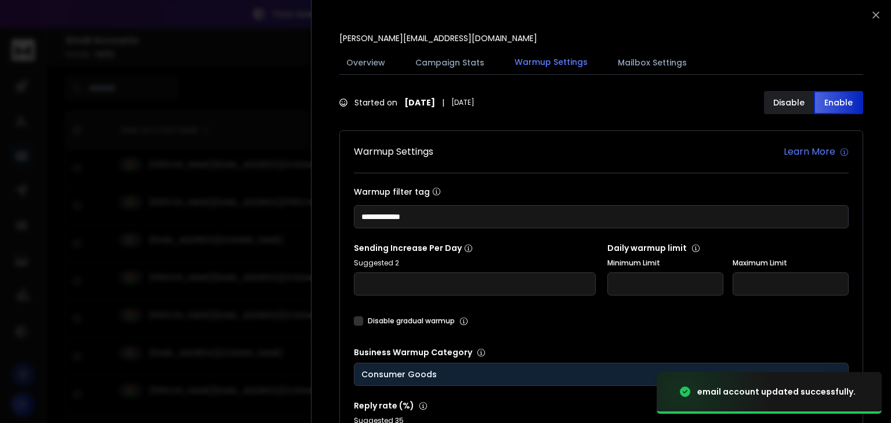
scroll to position [290, 0]
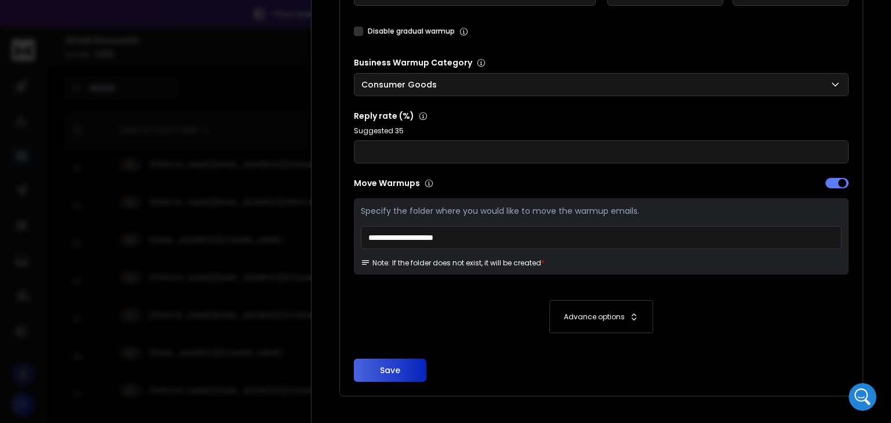
click at [389, 367] on button "Save" at bounding box center [390, 370] width 72 height 23
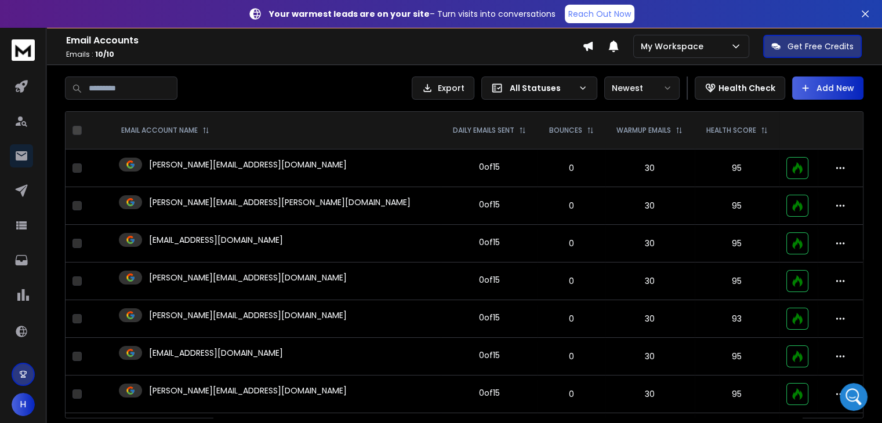
click at [835, 322] on icon at bounding box center [840, 319] width 10 height 10
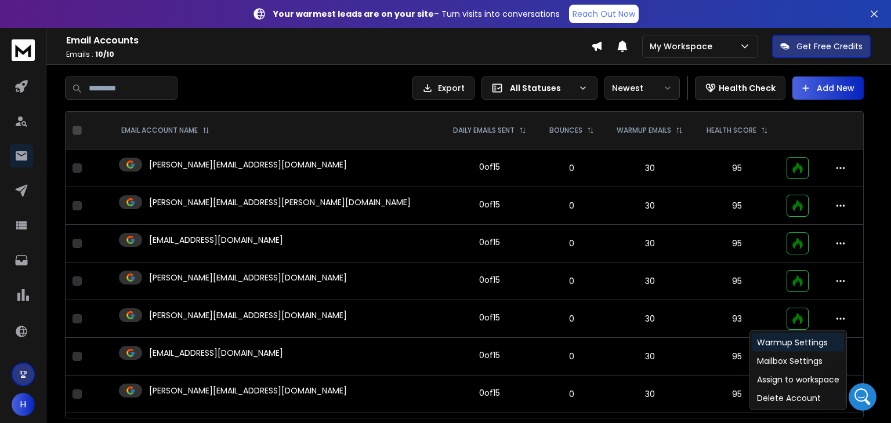
click at [800, 347] on div "Warmup Settings" at bounding box center [798, 342] width 92 height 19
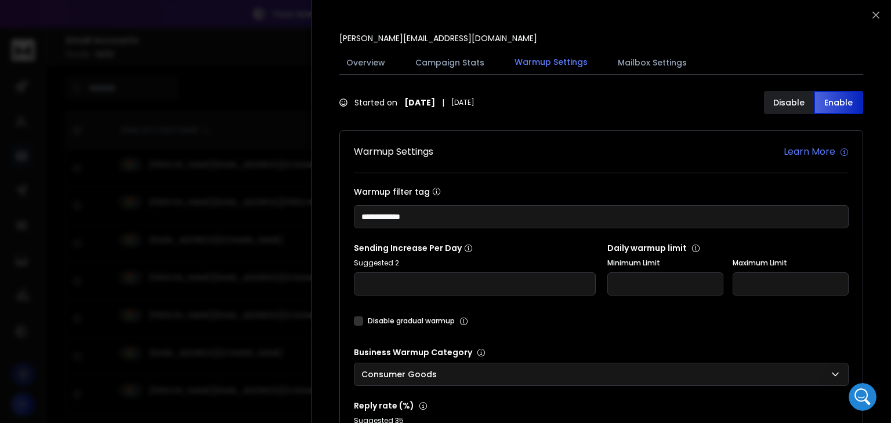
click at [93, 347] on div at bounding box center [445, 211] width 891 height 423
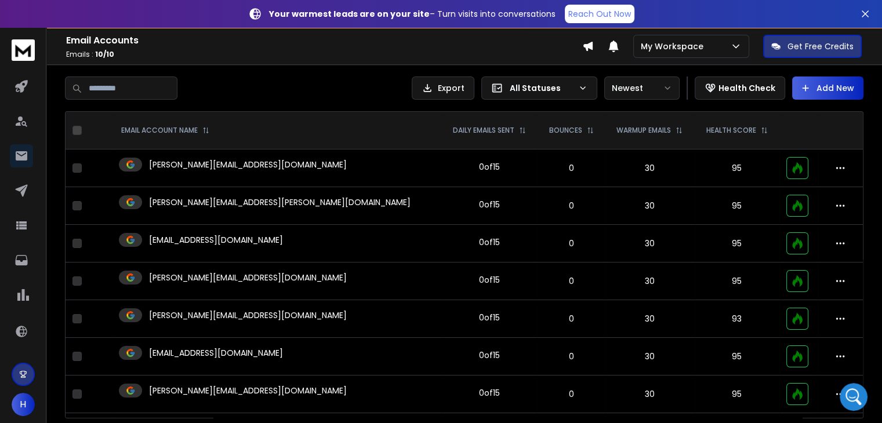
click at [825, 358] on button at bounding box center [840, 357] width 31 height 20
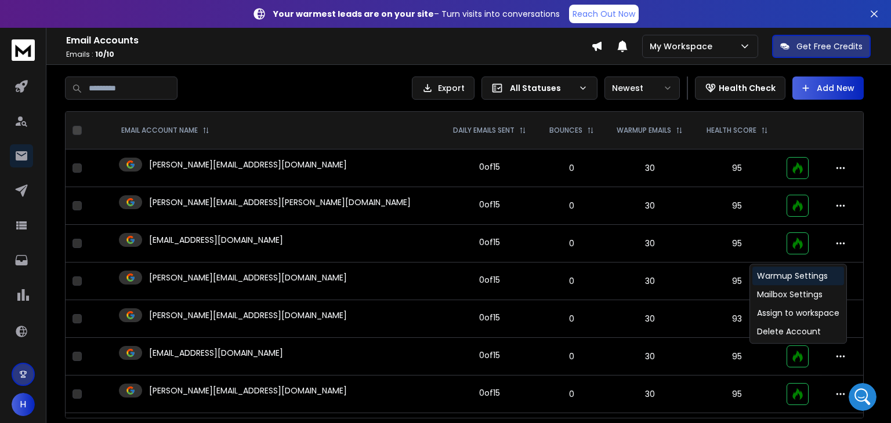
click at [803, 272] on div "Warmup Settings" at bounding box center [798, 276] width 92 height 19
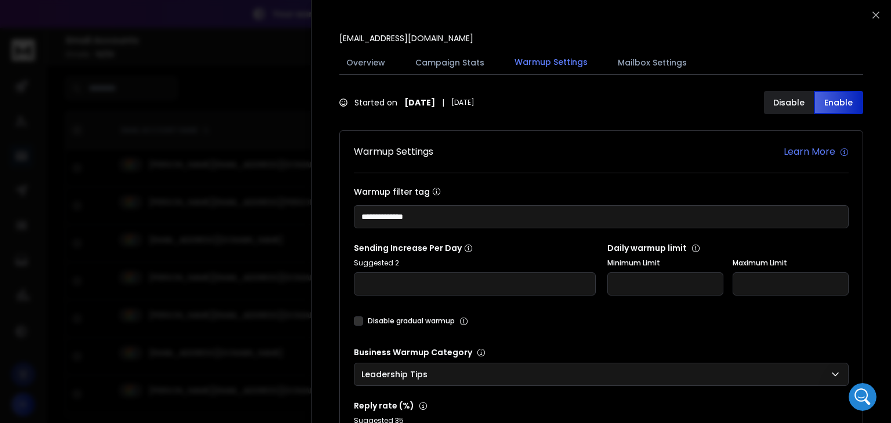
click at [370, 290] on input "*" at bounding box center [475, 284] width 242 height 23
type input "*"
type input "**"
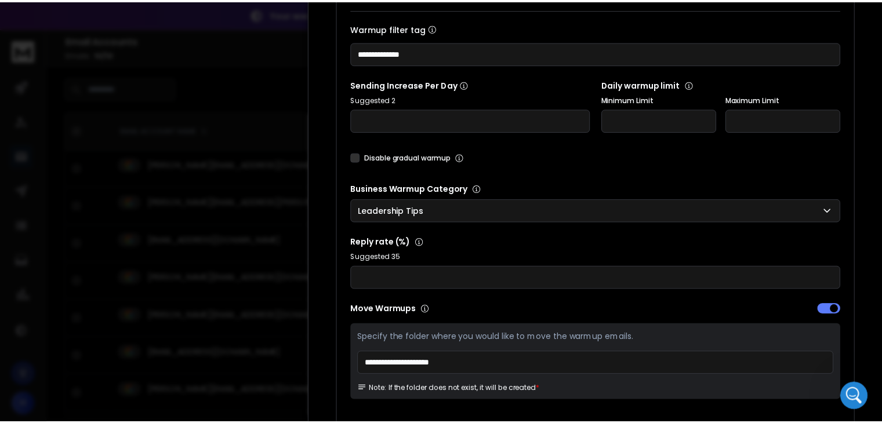
scroll to position [296, 0]
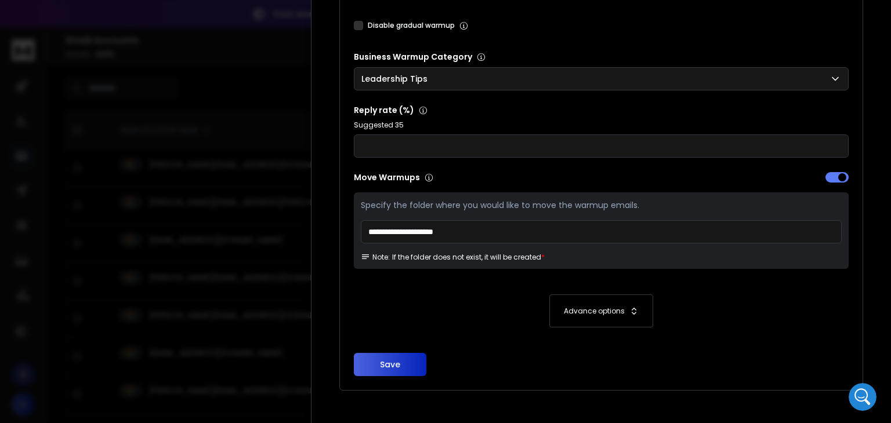
type input "**"
click at [394, 367] on button "Save" at bounding box center [390, 364] width 72 height 23
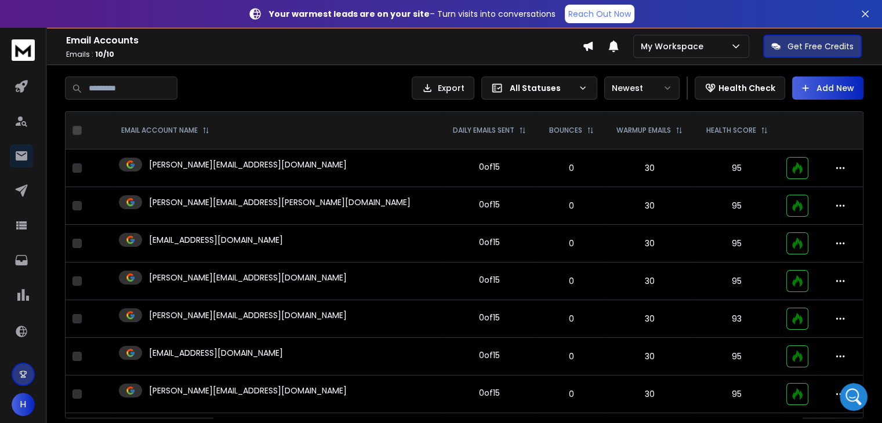
click at [835, 391] on icon at bounding box center [840, 394] width 10 height 10
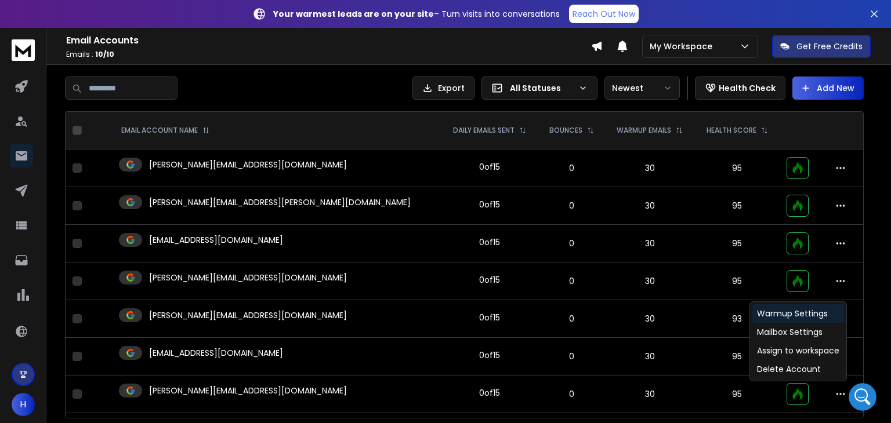
click at [818, 306] on div "Warmup Settings" at bounding box center [798, 313] width 92 height 19
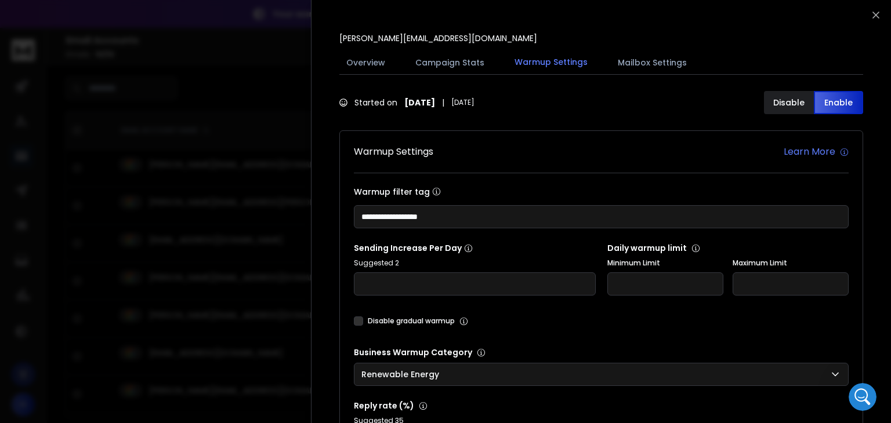
click at [445, 275] on input "*" at bounding box center [475, 284] width 242 height 23
type input "*"
click at [648, 274] on input "*" at bounding box center [665, 284] width 116 height 23
type input "**"
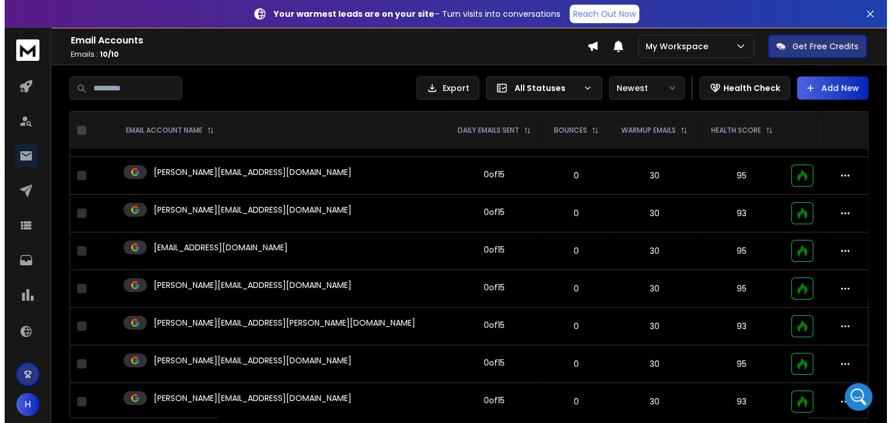
scroll to position [116, 0]
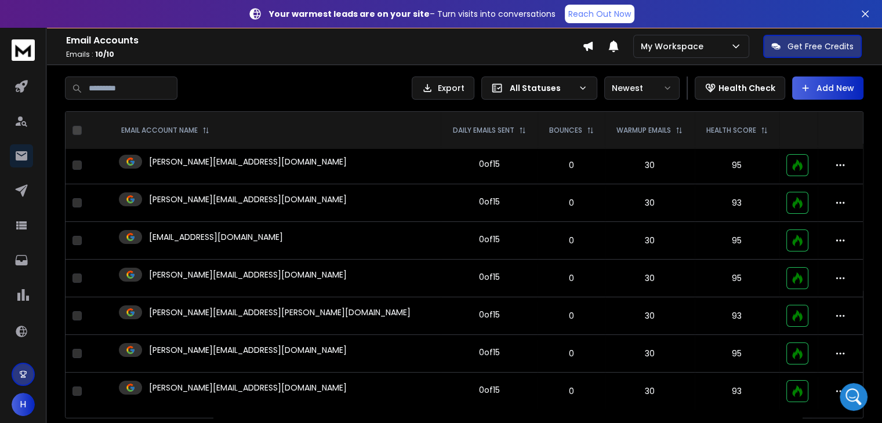
click at [834, 271] on button at bounding box center [840, 279] width 31 height 20
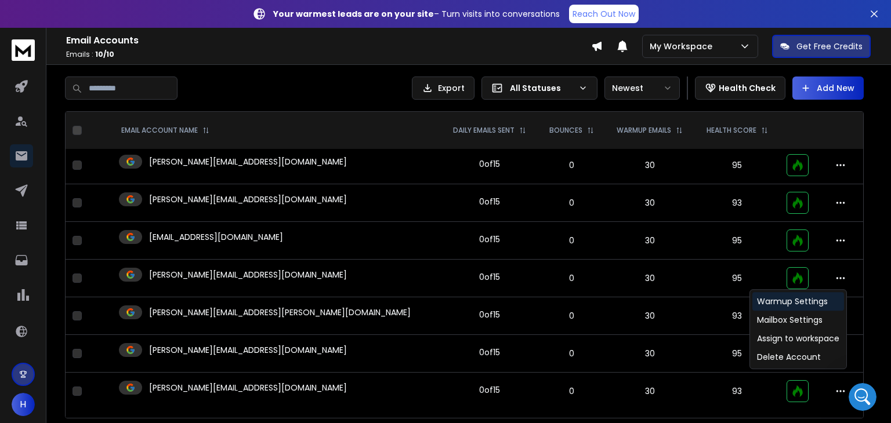
click at [810, 299] on div "Warmup Settings" at bounding box center [798, 301] width 92 height 19
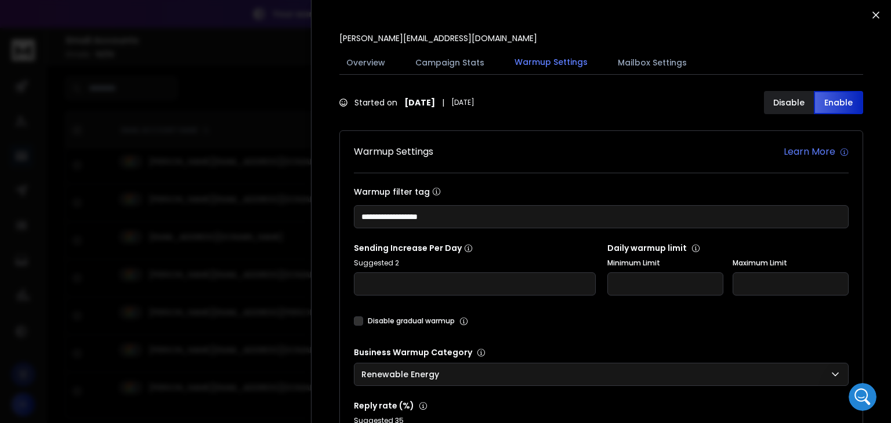
click at [876, 10] on icon "button" at bounding box center [876, 15] width 12 height 12
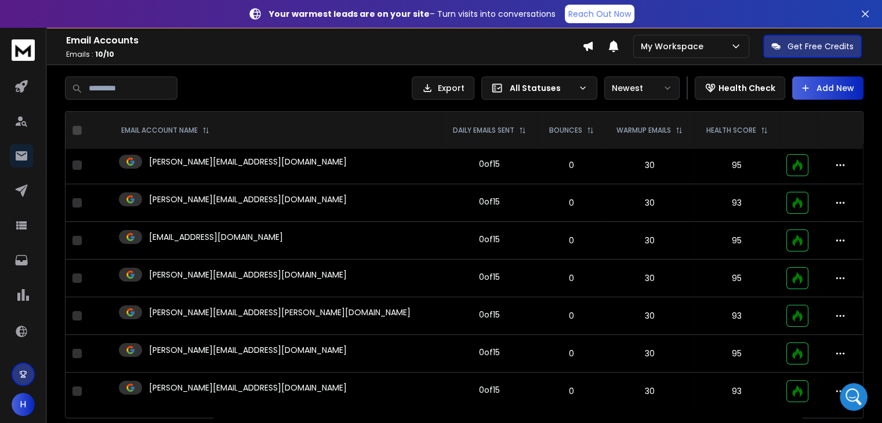
click at [835, 389] on icon at bounding box center [840, 391] width 10 height 10
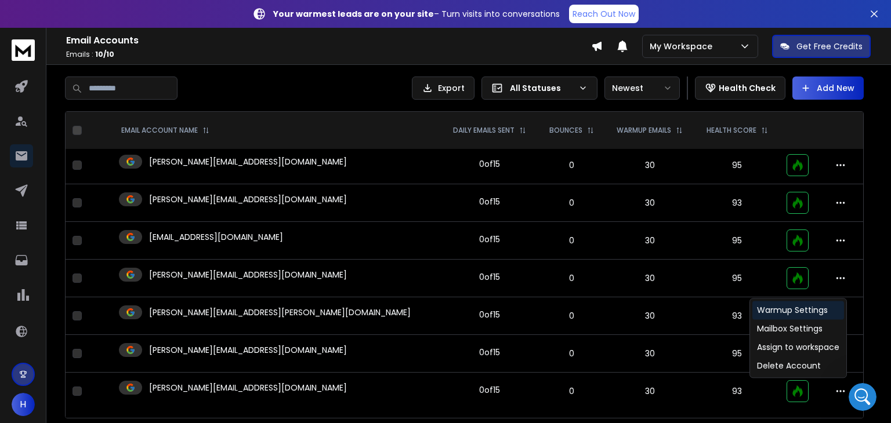
click at [815, 305] on div "Warmup Settings" at bounding box center [798, 310] width 92 height 19
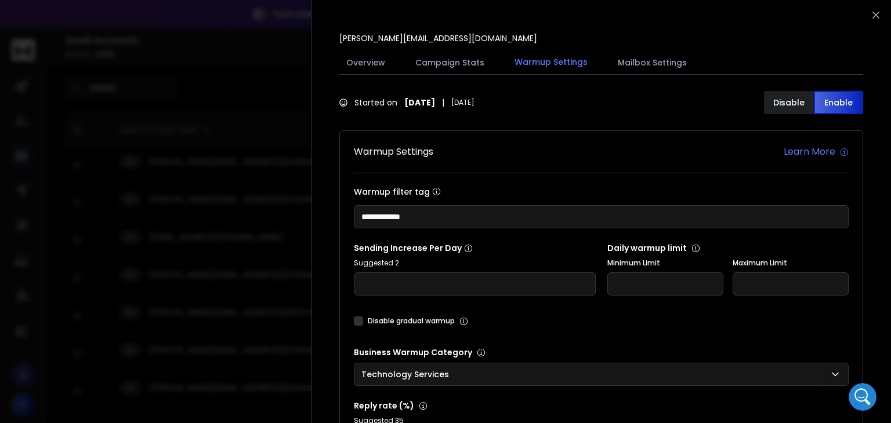
click at [449, 288] on input "*" at bounding box center [475, 284] width 242 height 23
type input "*"
type input "**"
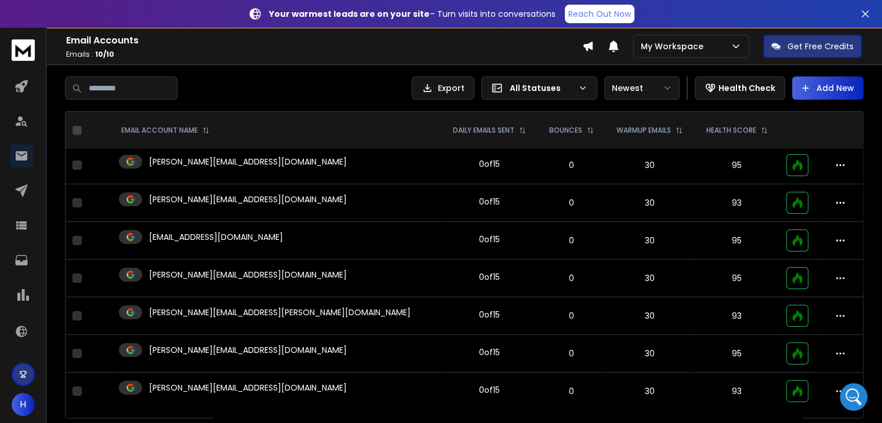
click at [835, 350] on icon at bounding box center [840, 354] width 10 height 10
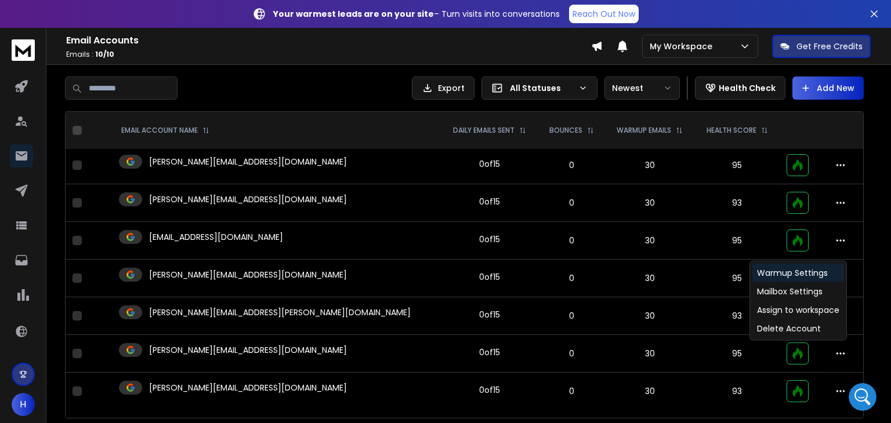
click at [823, 270] on div "Warmup Settings" at bounding box center [798, 273] width 92 height 19
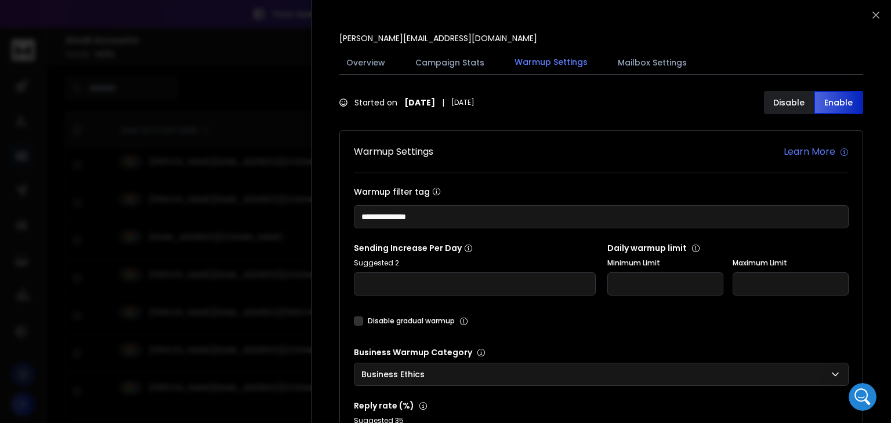
click at [403, 289] on input "*" at bounding box center [475, 284] width 242 height 23
type input "*"
type input "**"
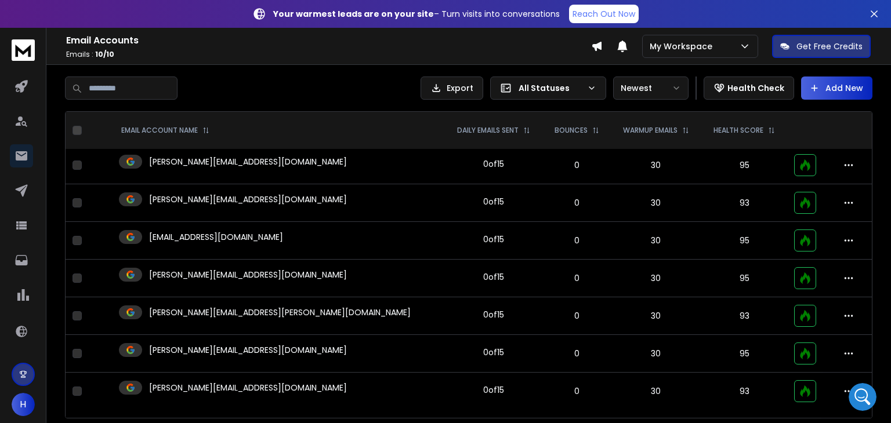
click at [835, 316] on button at bounding box center [849, 316] width 32 height 20
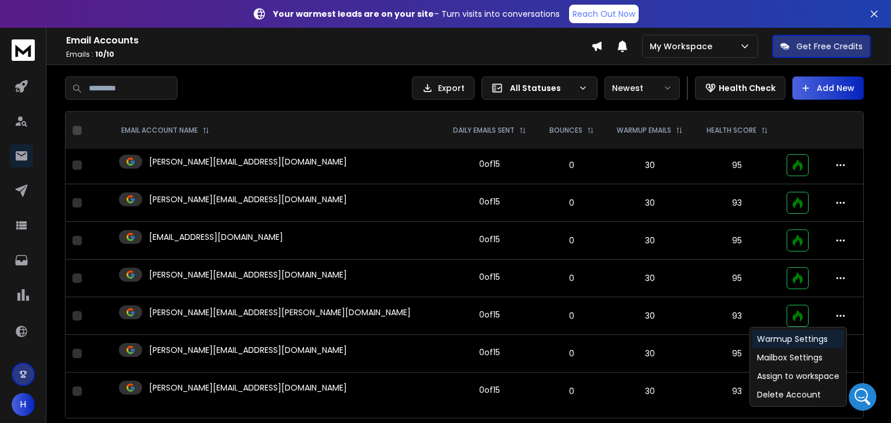
click at [793, 339] on div "Warmup Settings" at bounding box center [798, 339] width 92 height 19
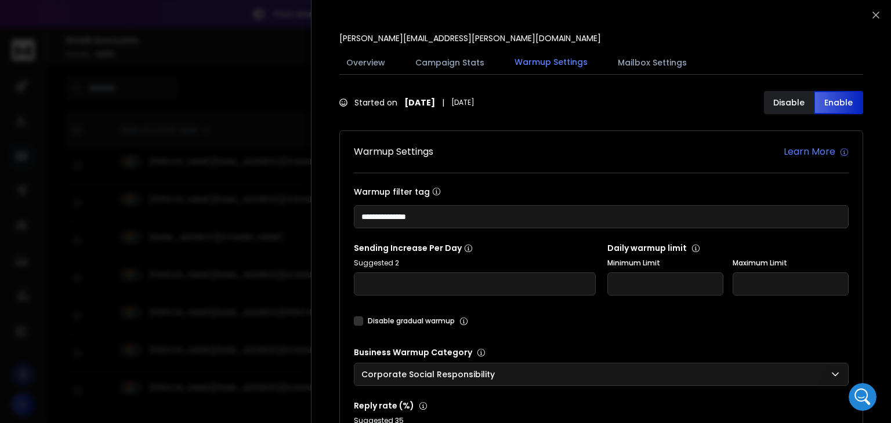
click at [383, 289] on input "*" at bounding box center [475, 284] width 242 height 23
type input "*"
type input "**"
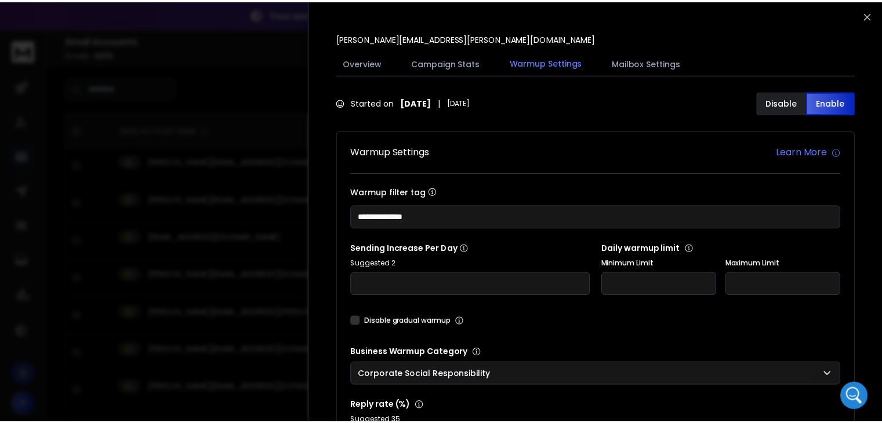
scroll to position [296, 0]
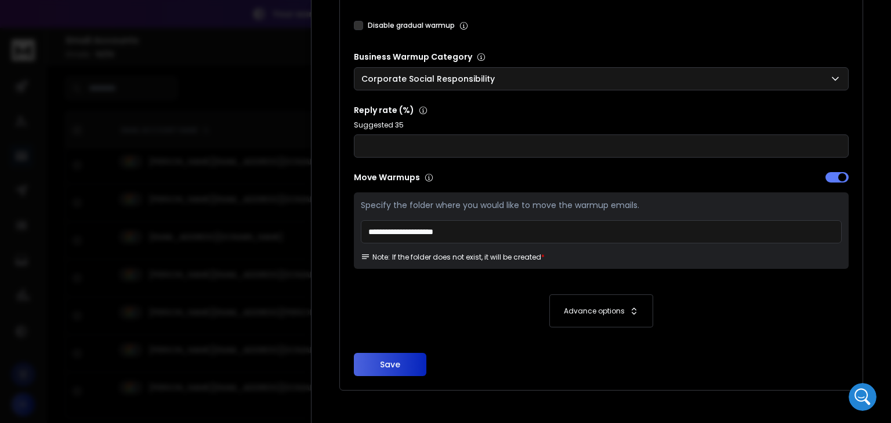
type input "**"
click at [386, 369] on button "Save" at bounding box center [390, 364] width 72 height 23
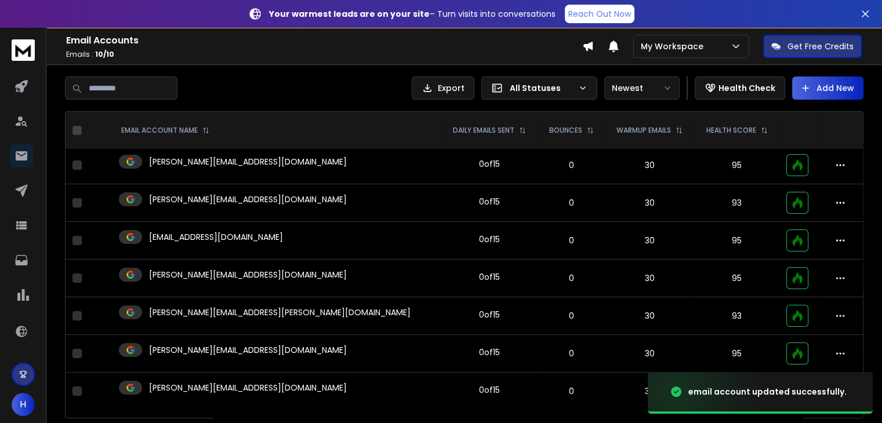
click at [835, 279] on icon at bounding box center [840, 278] width 10 height 10
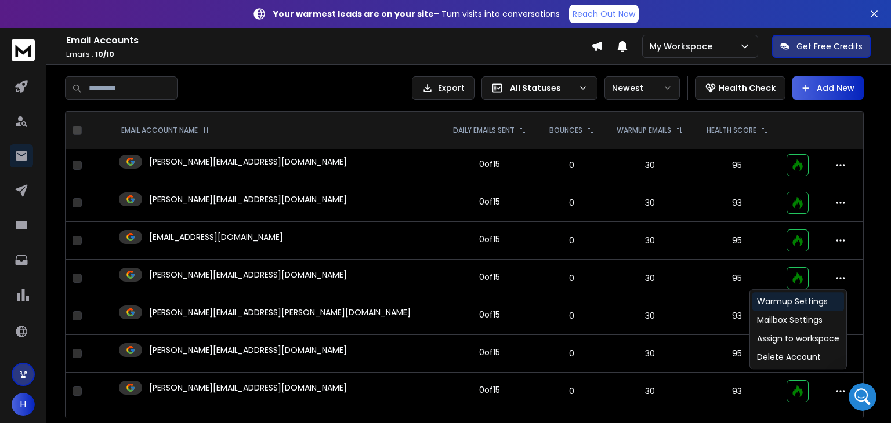
click at [811, 295] on div "Warmup Settings" at bounding box center [798, 301] width 92 height 19
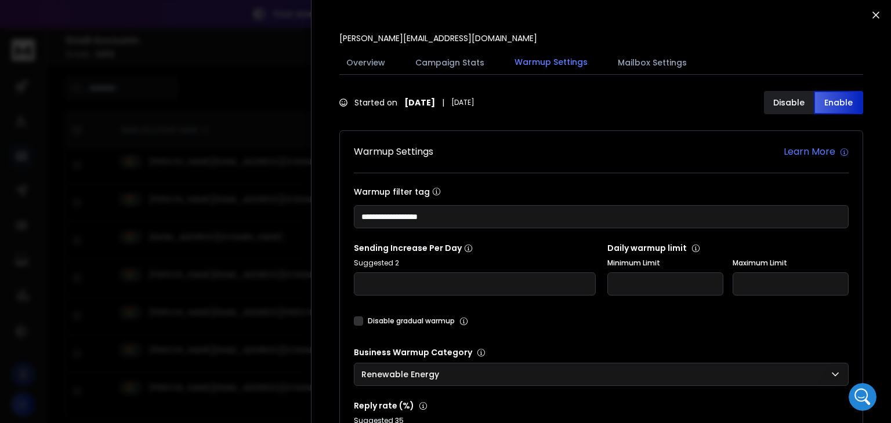
click at [870, 17] on icon "button" at bounding box center [876, 15] width 12 height 12
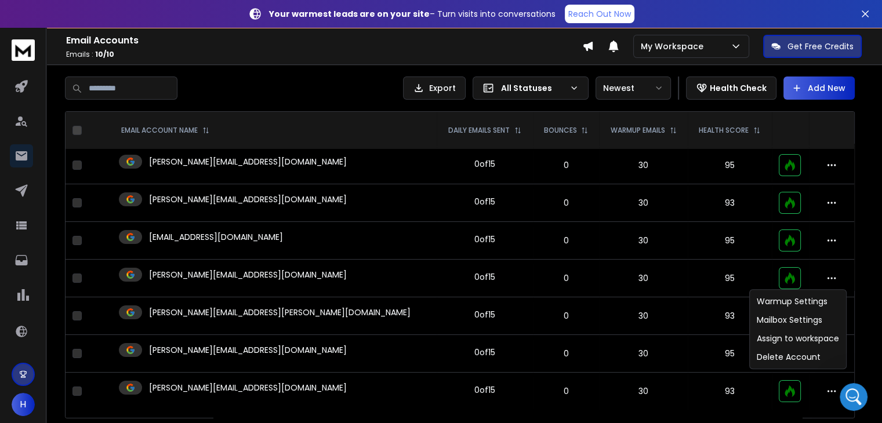
click at [826, 283] on button at bounding box center [831, 279] width 31 height 20
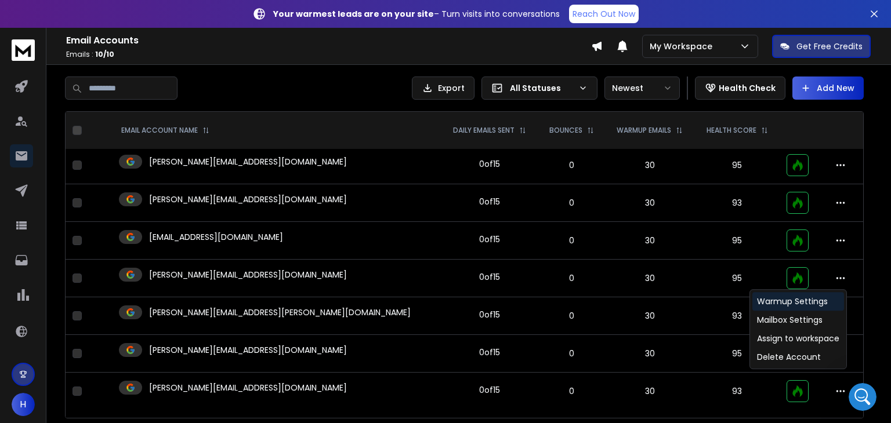
click at [818, 293] on div "Warmup Settings" at bounding box center [798, 301] width 92 height 19
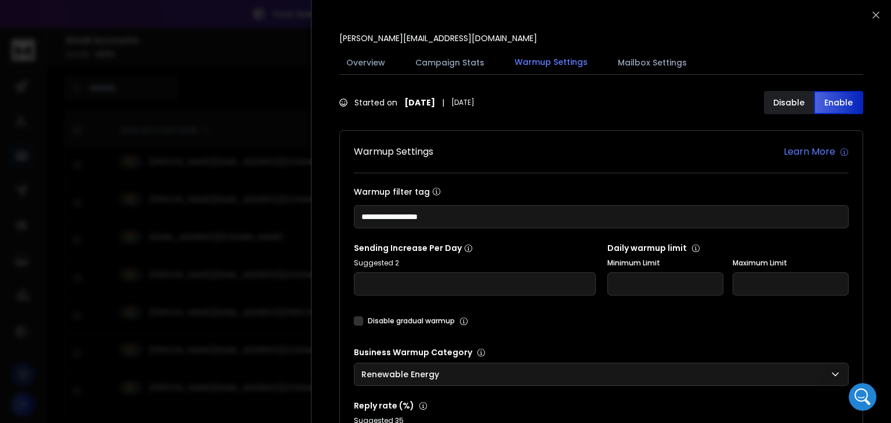
click at [278, 291] on div at bounding box center [445, 211] width 891 height 423
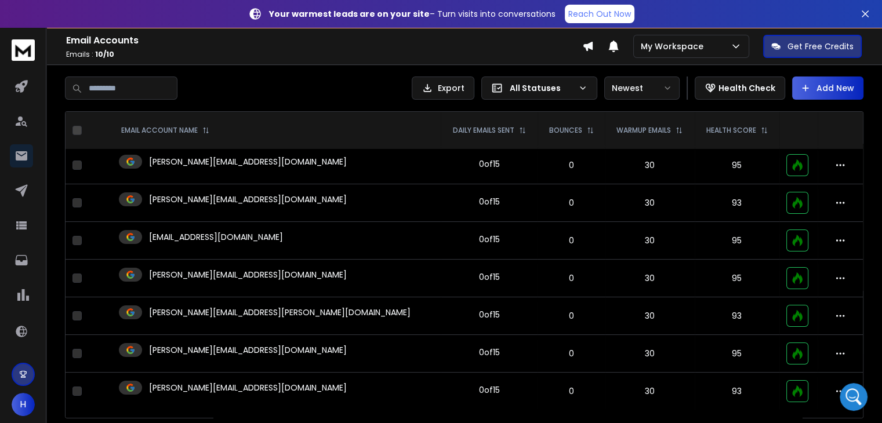
click at [828, 248] on button at bounding box center [840, 241] width 31 height 20
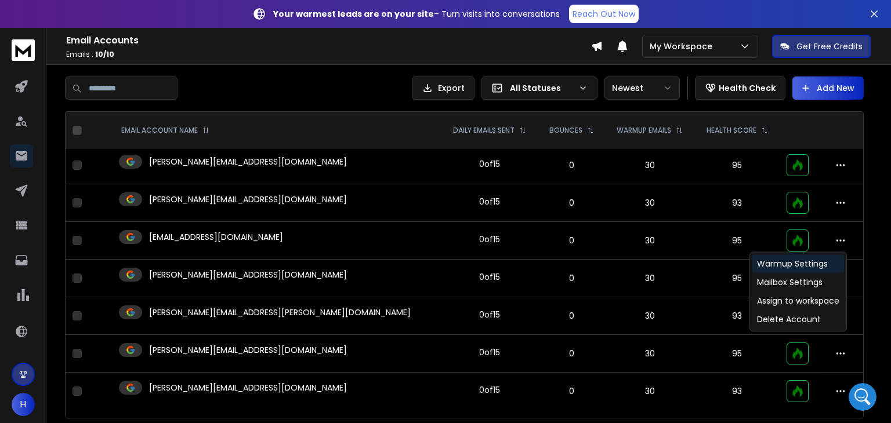
click at [824, 261] on div "Warmup Settings" at bounding box center [798, 264] width 92 height 19
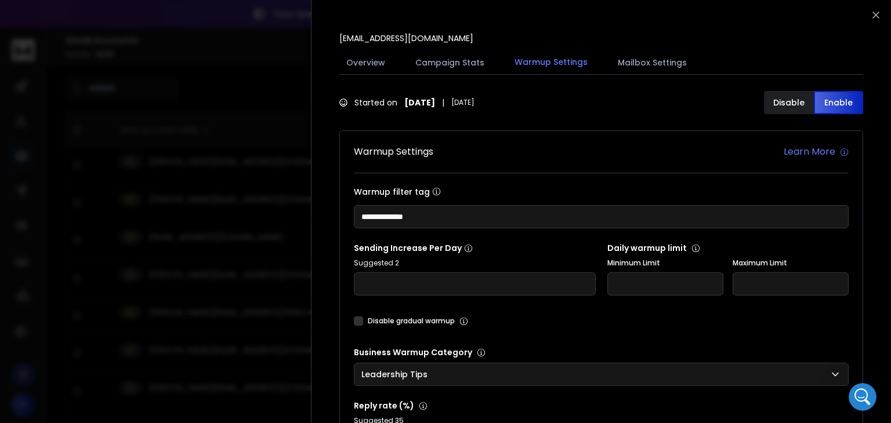
click at [118, 216] on div at bounding box center [445, 211] width 891 height 423
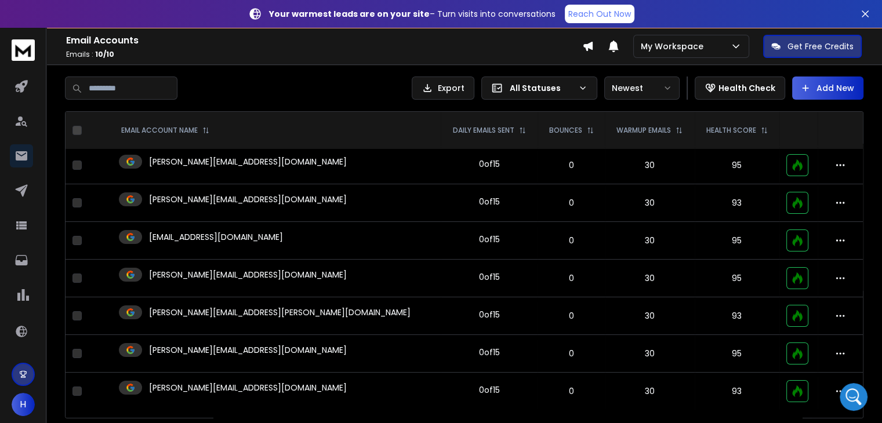
click at [825, 213] on td at bounding box center [840, 203] width 45 height 38
click at [822, 212] on body "Your warmest leads are on your site – Turn visits into conversations Reach Out …" at bounding box center [441, 211] width 882 height 423
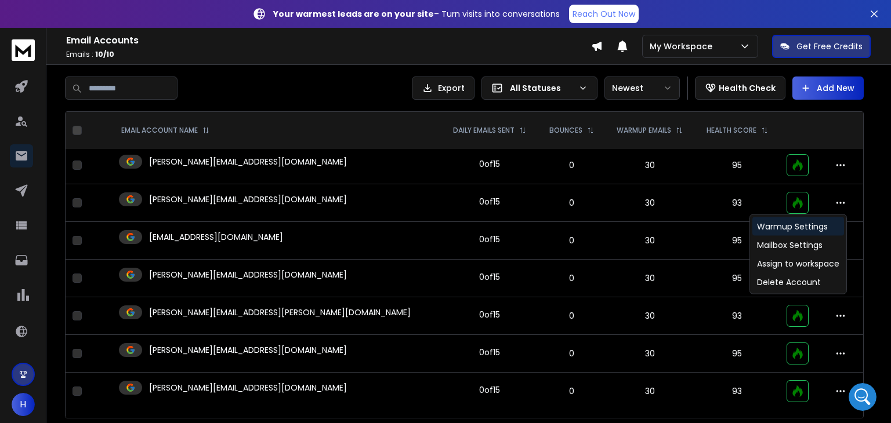
click at [818, 224] on div "Warmup Settings" at bounding box center [798, 226] width 92 height 19
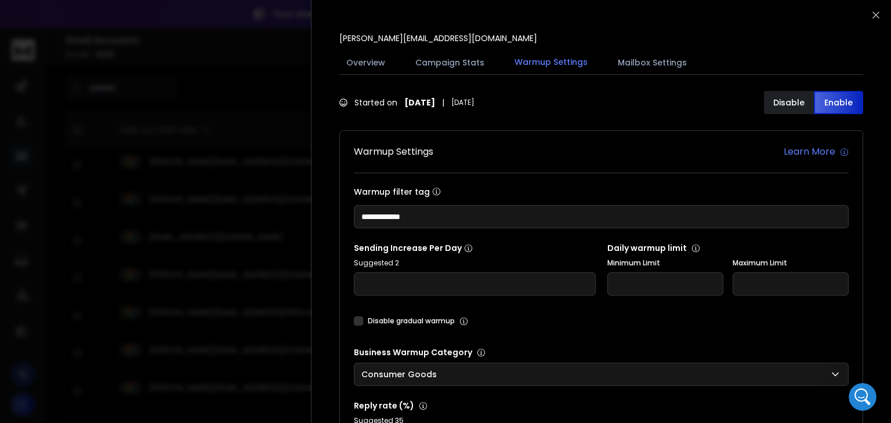
click at [264, 175] on div at bounding box center [445, 211] width 891 height 423
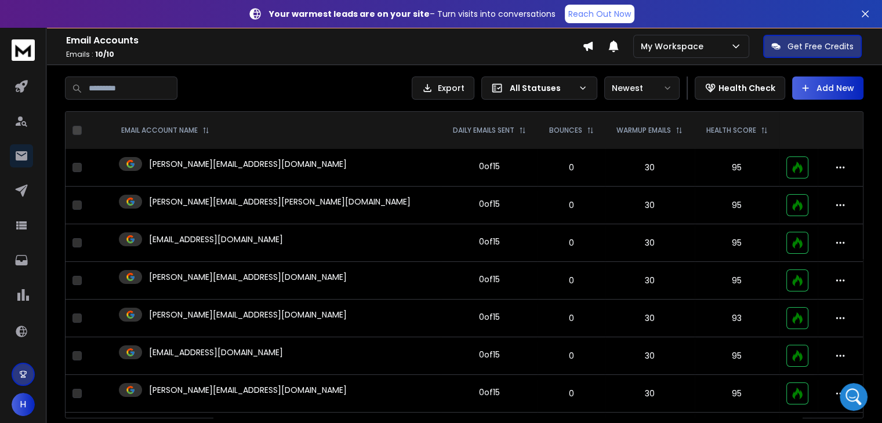
scroll to position [0, 0]
click at [835, 277] on icon at bounding box center [840, 281] width 10 height 10
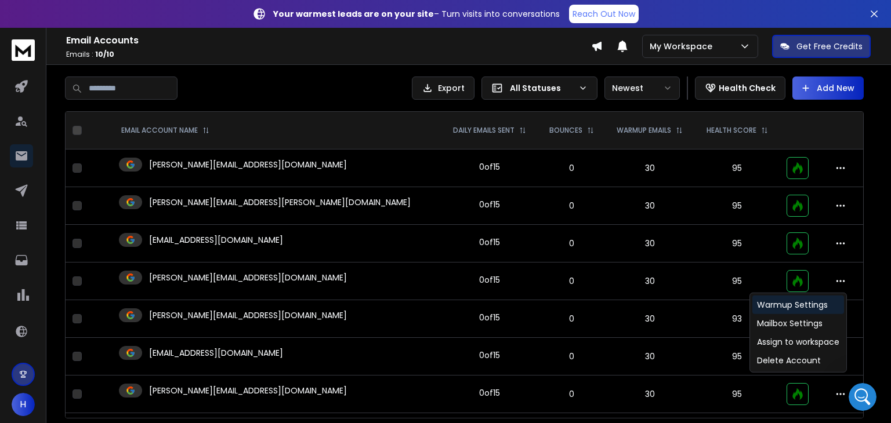
click at [815, 300] on div "Warmup Settings" at bounding box center [798, 305] width 92 height 19
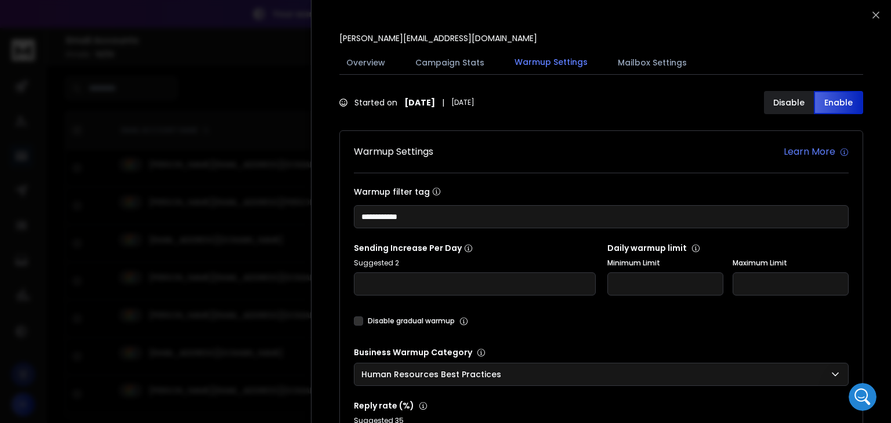
click at [248, 228] on div at bounding box center [445, 211] width 891 height 423
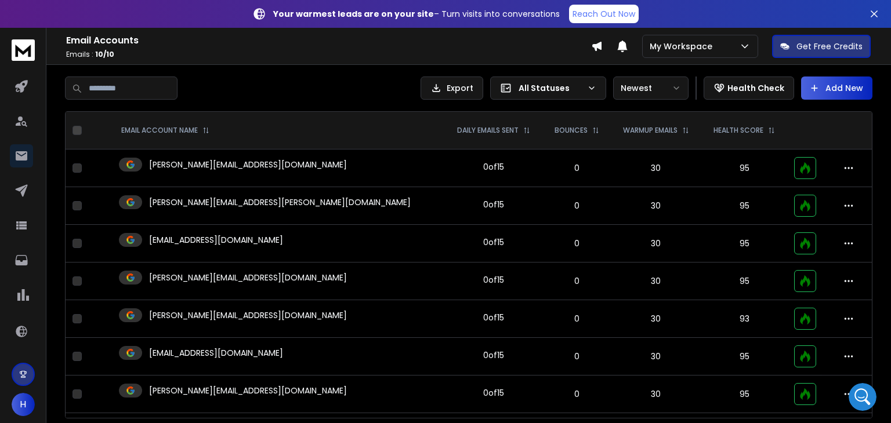
click at [833, 249] on button at bounding box center [849, 244] width 32 height 20
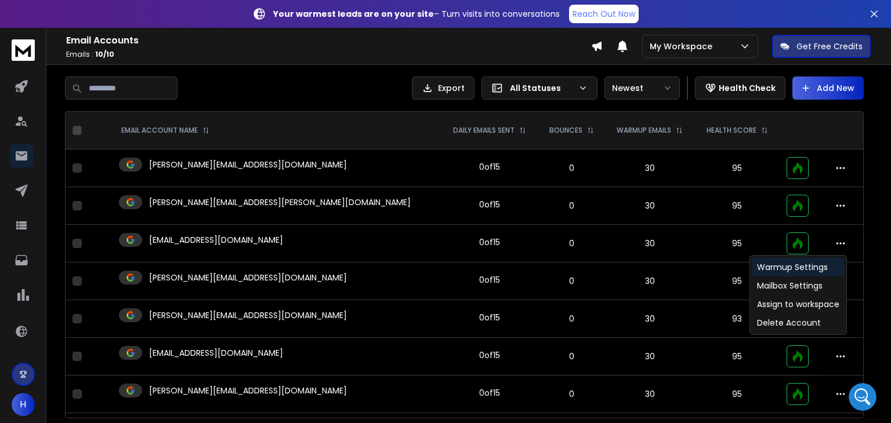
click at [807, 263] on div "Warmup Settings" at bounding box center [798, 267] width 92 height 19
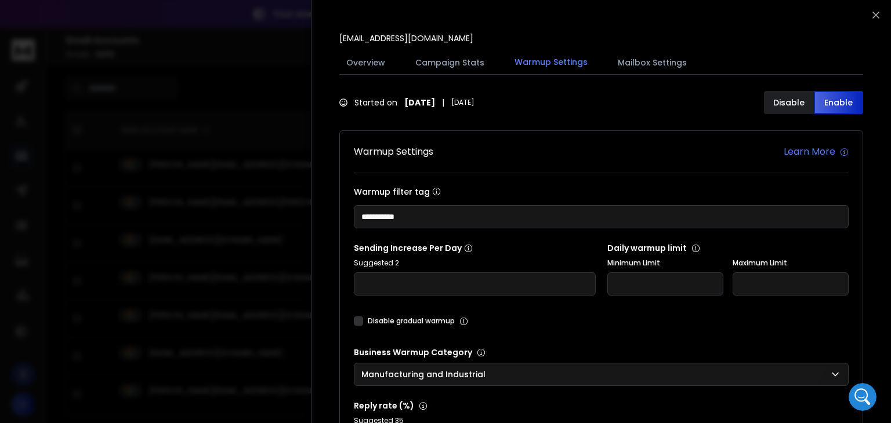
click at [146, 176] on div at bounding box center [445, 211] width 891 height 423
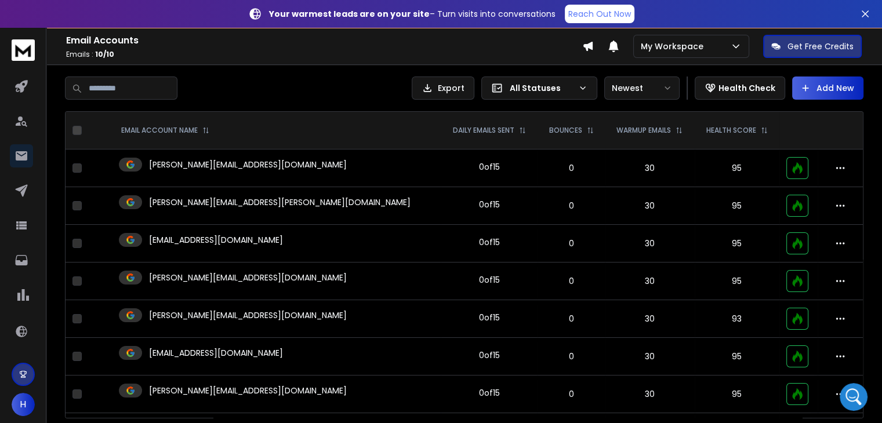
click at [839, 201] on button at bounding box center [840, 206] width 31 height 20
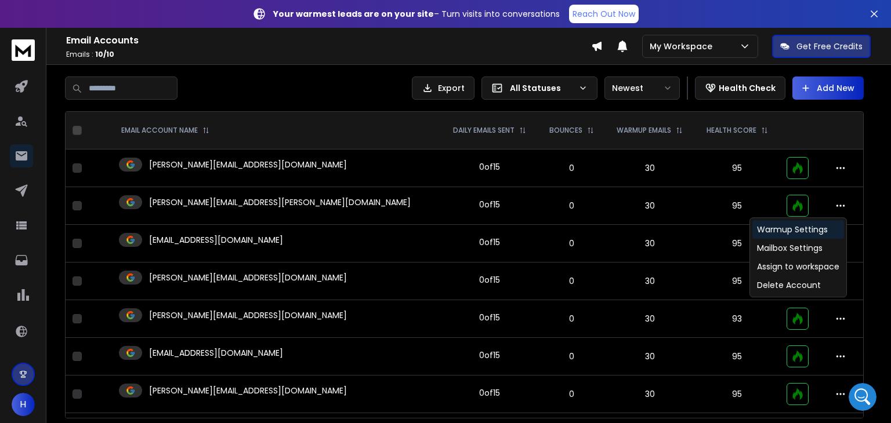
click at [829, 227] on div "Warmup Settings" at bounding box center [798, 229] width 92 height 19
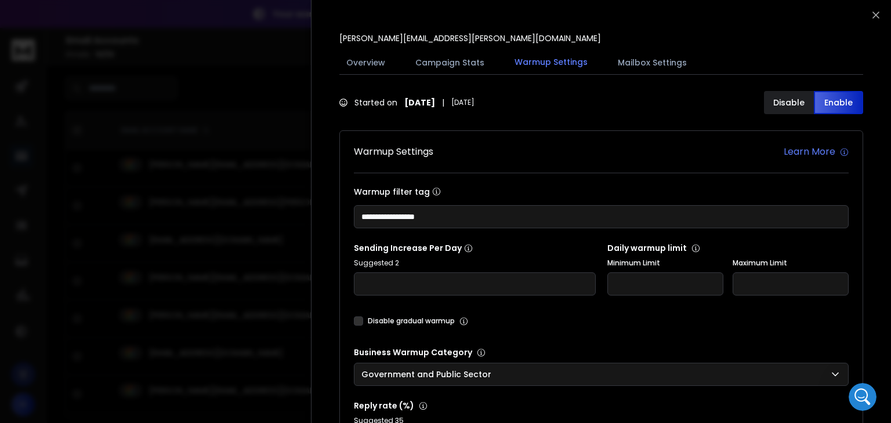
click at [258, 169] on div at bounding box center [445, 211] width 891 height 423
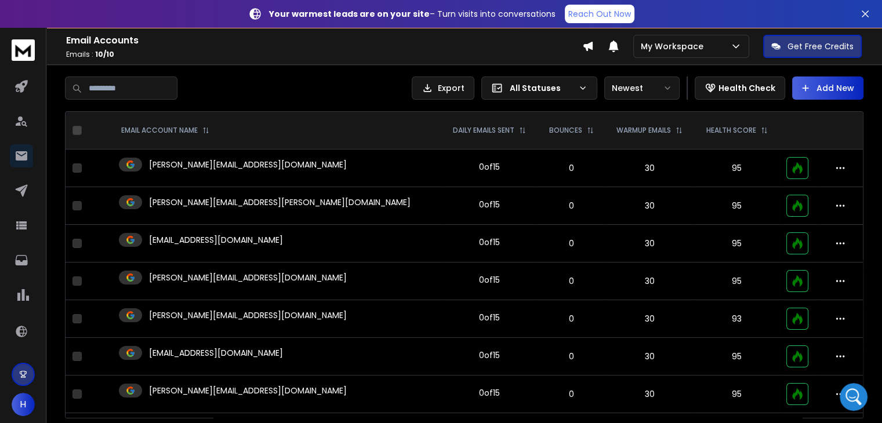
click at [835, 168] on icon at bounding box center [840, 168] width 10 height 10
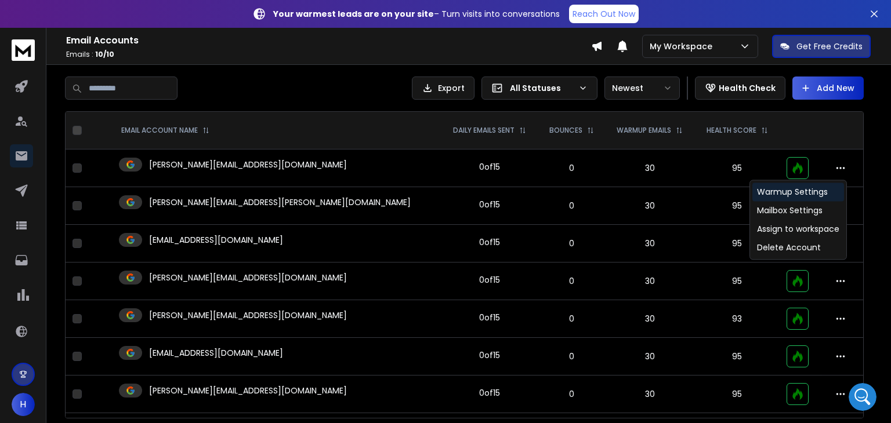
click at [798, 190] on div "Warmup Settings" at bounding box center [798, 192] width 92 height 19
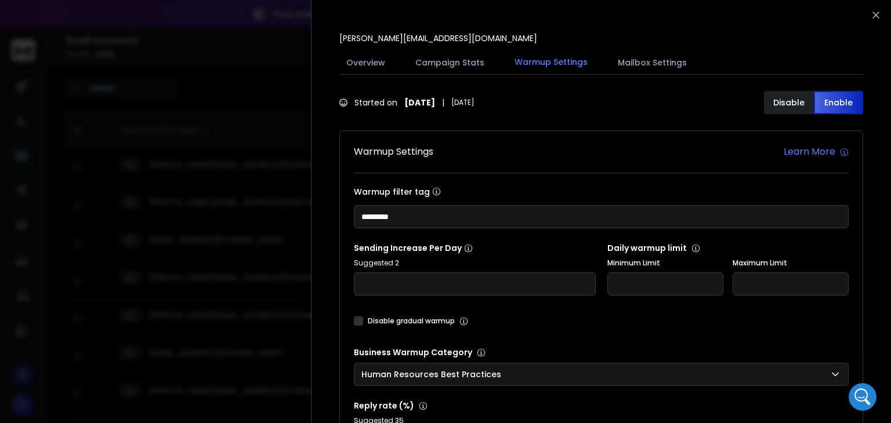
click at [267, 126] on div at bounding box center [445, 211] width 891 height 423
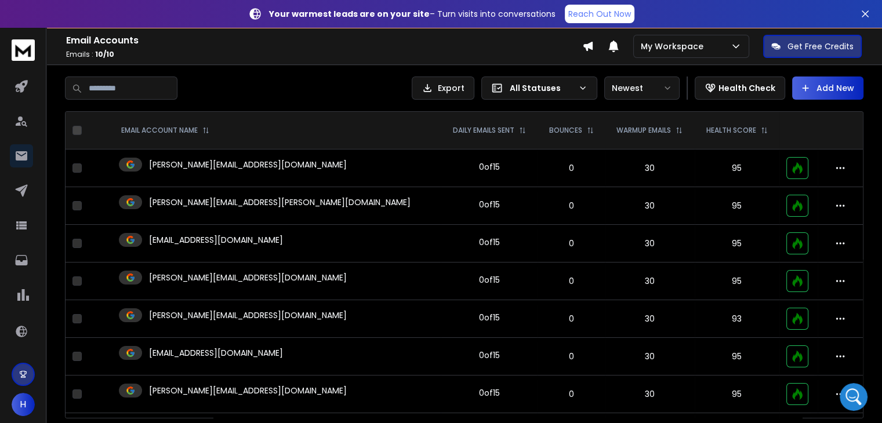
click at [866, 13] on icon at bounding box center [865, 14] width 10 height 10
